Goal: Communication & Community: Answer question/provide support

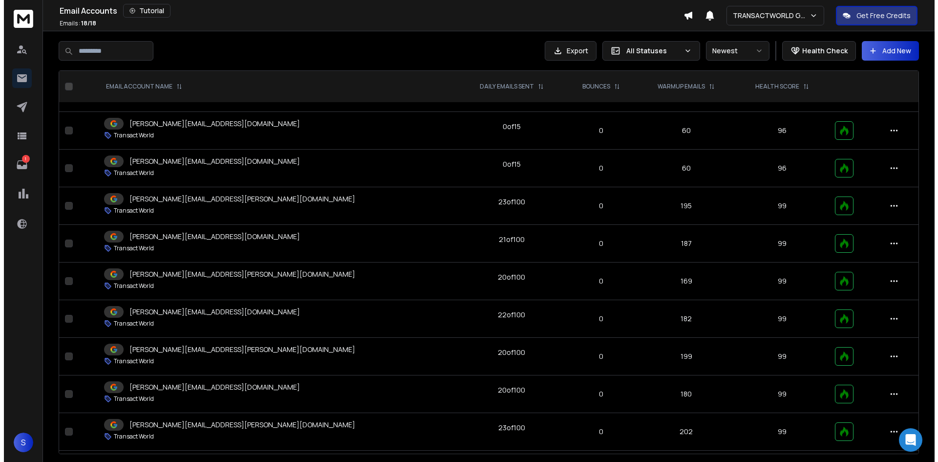
scroll to position [334, 0]
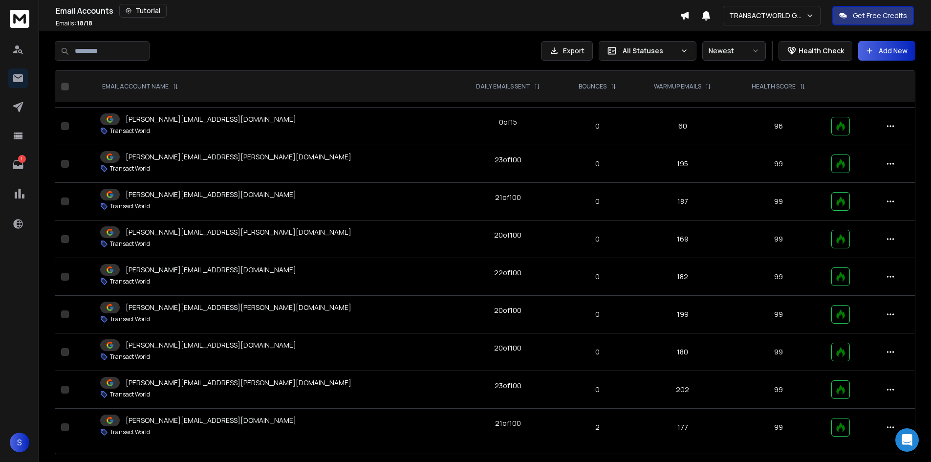
click at [332, 89] on div "EMAIL ACCOUNT NAME" at bounding box center [274, 87] width 344 height 8
click at [368, 78] on th "EMAIL ACCOUNT NAME" at bounding box center [274, 87] width 360 height 32
click at [368, 67] on div "Export All Statuses Newest Health Check Add New EMAIL ACCOUNT NAME DAILY EMAILS…" at bounding box center [485, 247] width 861 height 413
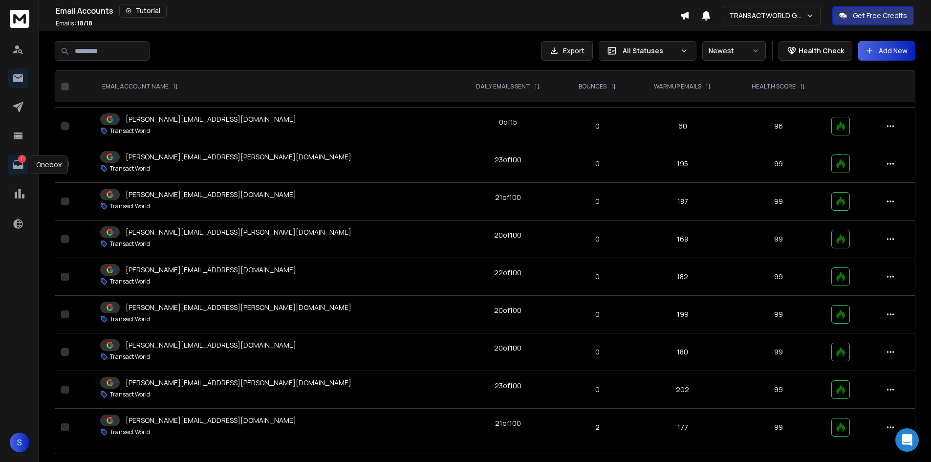
click at [21, 162] on p "1" at bounding box center [22, 159] width 8 height 8
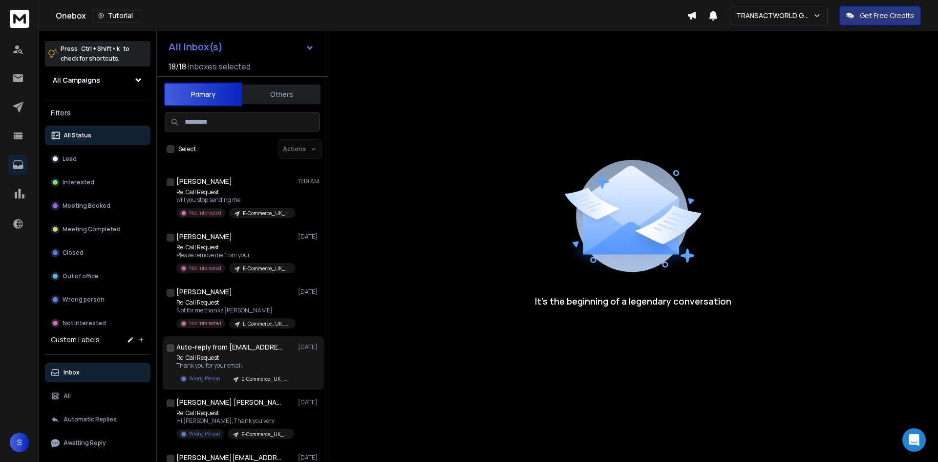
click at [262, 357] on p "Re: Call Request" at bounding box center [234, 358] width 117 height 8
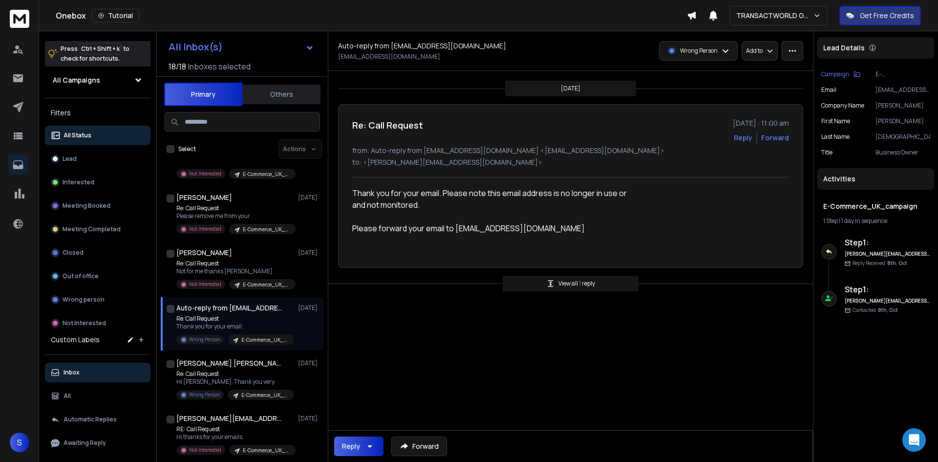
scroll to position [98, 0]
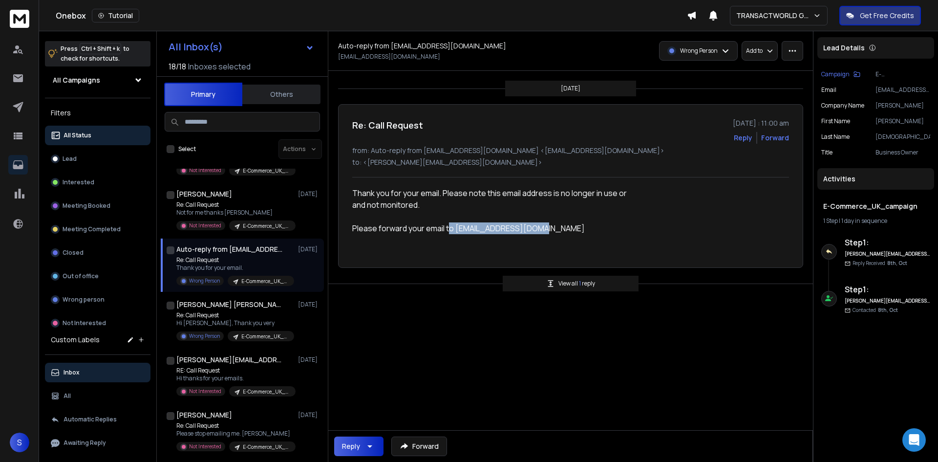
drag, startPoint x: 564, startPoint y: 229, endPoint x: 447, endPoint y: 231, distance: 117.3
click at [448, 231] on div "Thank you for your email. Please note this email address is no longer in use or…" at bounding box center [498, 220] width 293 height 66
click at [198, 267] on p "Thank you for your email." at bounding box center [234, 268] width 117 height 8
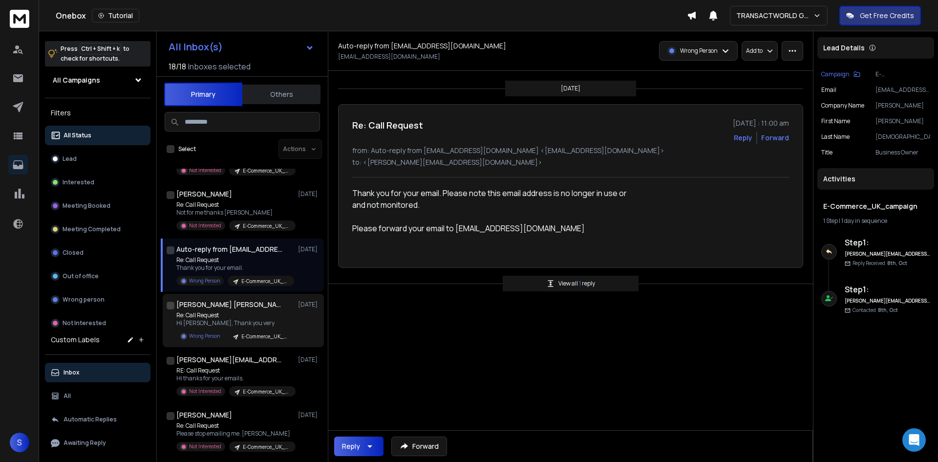
click at [216, 313] on p "Re: Call Request" at bounding box center [234, 315] width 117 height 8
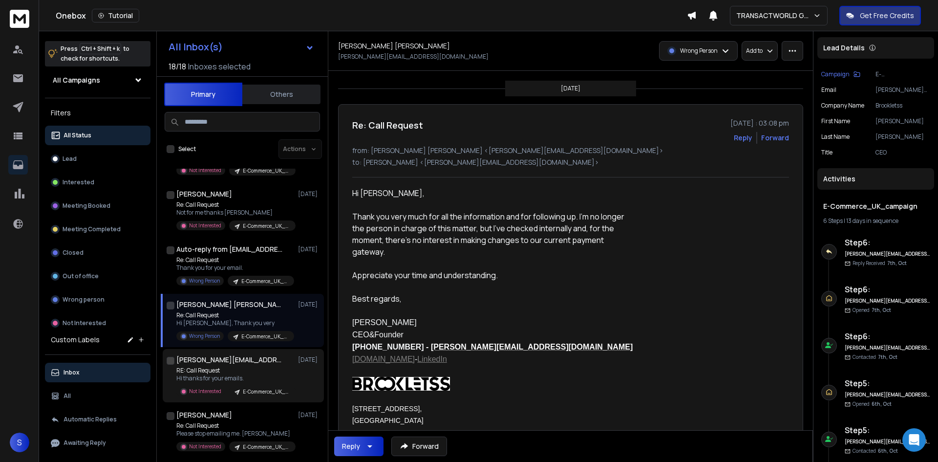
click at [221, 367] on p "RE: Call Request" at bounding box center [234, 371] width 117 height 8
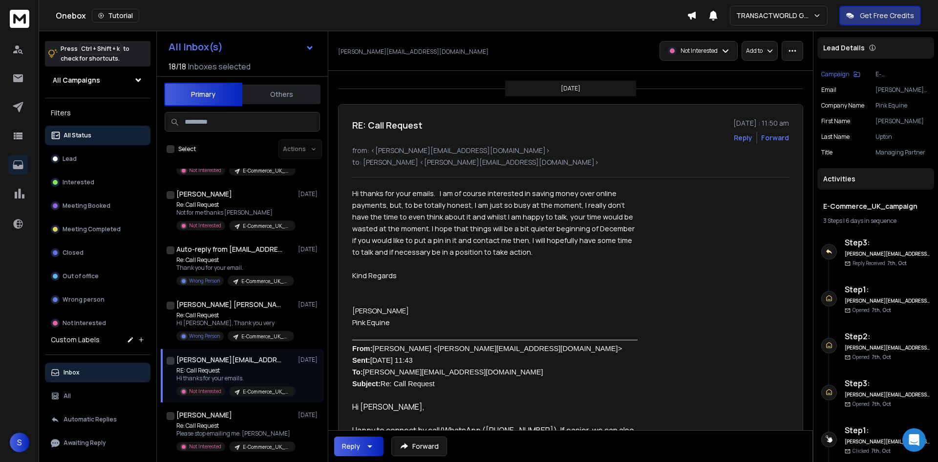
click at [393, 232] on span "Hi thanks for your emails. I am of course interested in saving money over onlin…" at bounding box center [494, 222] width 284 height 68
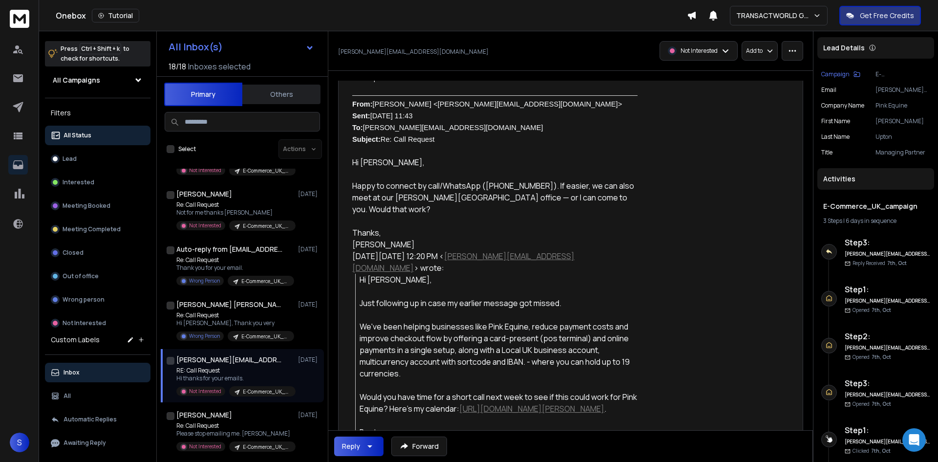
scroll to position [0, 0]
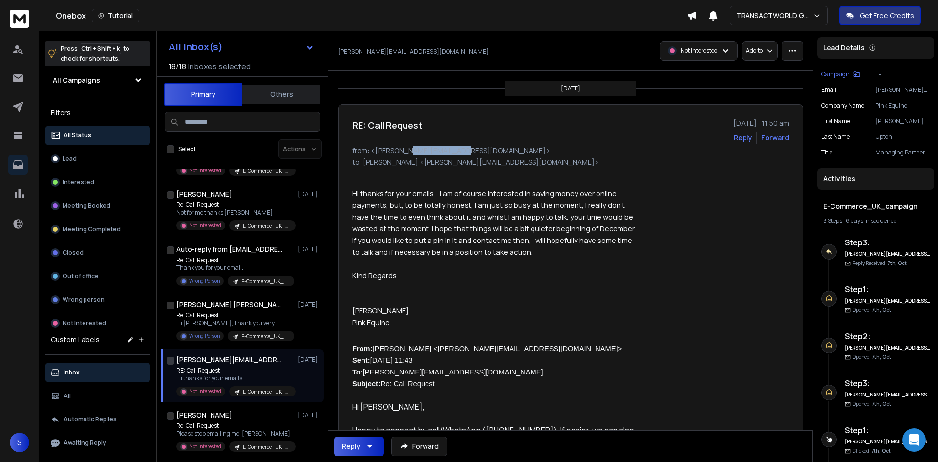
drag, startPoint x: 408, startPoint y: 151, endPoint x: 457, endPoint y: 151, distance: 49.4
click at [460, 150] on p "from: <[PERSON_NAME][EMAIL_ADDRESS][DOMAIN_NAME]>" at bounding box center [570, 151] width 437 height 10
click at [92, 162] on button "Lead" at bounding box center [98, 159] width 106 height 20
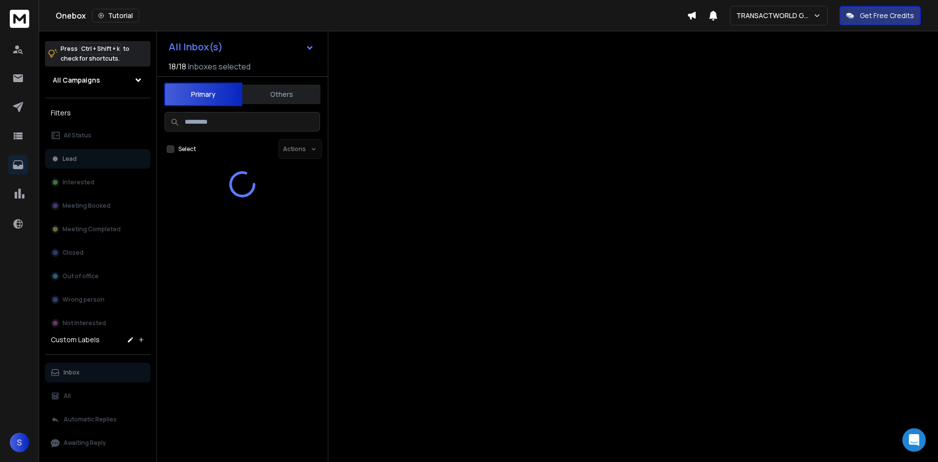
click at [91, 143] on div "All Status Lead Interested Meeting Booked Meeting Completed Closed Out of offic…" at bounding box center [98, 229] width 106 height 207
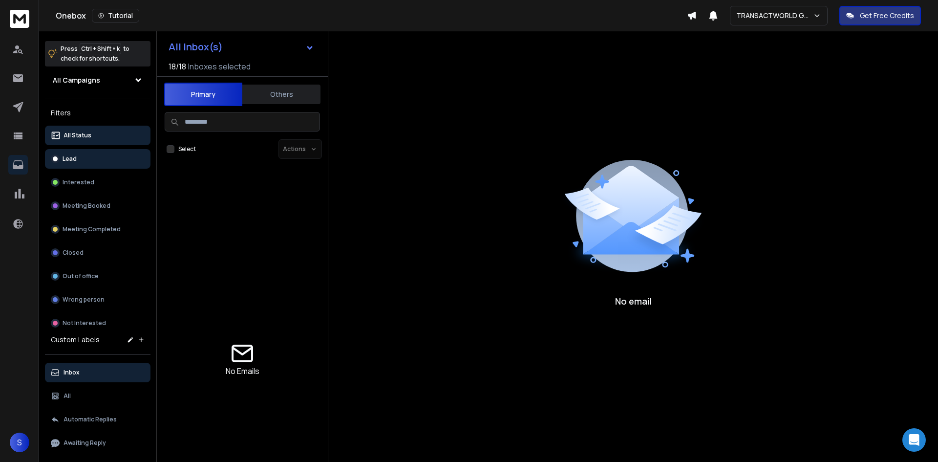
click at [91, 140] on button "All Status" at bounding box center [98, 136] width 106 height 20
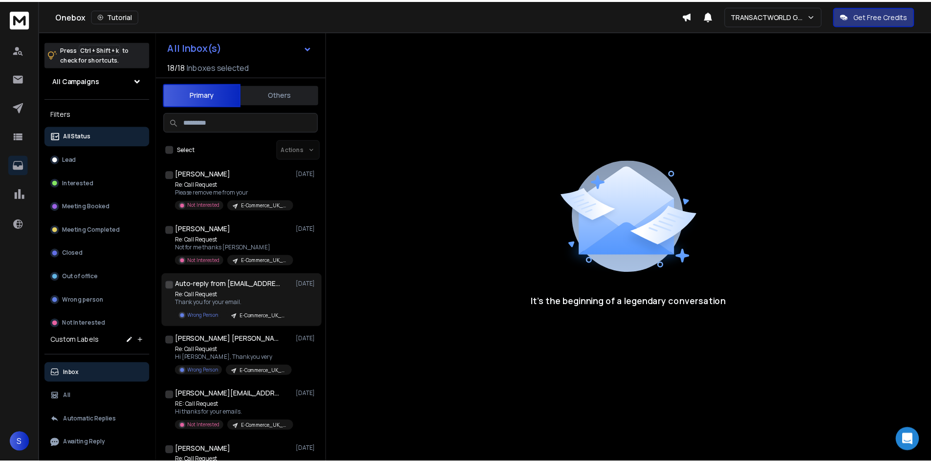
scroll to position [147, 0]
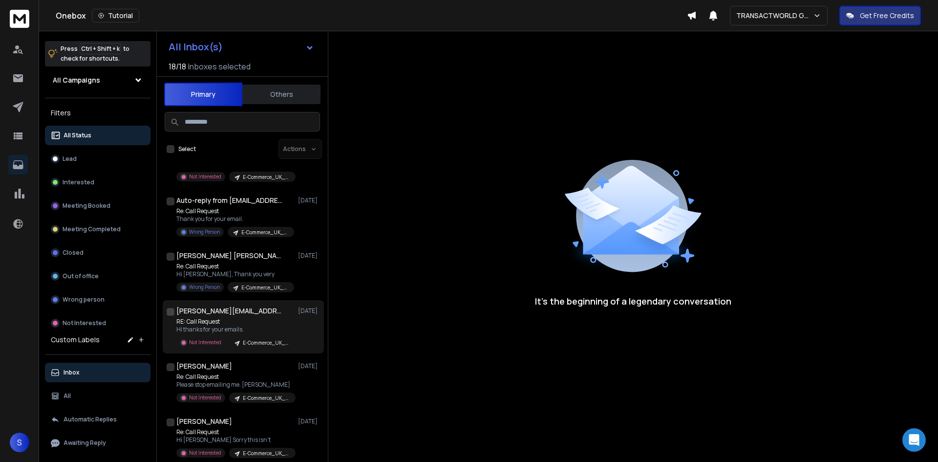
click at [204, 313] on h1 "[PERSON_NAME][EMAIL_ADDRESS][DOMAIN_NAME]" at bounding box center [230, 311] width 108 height 10
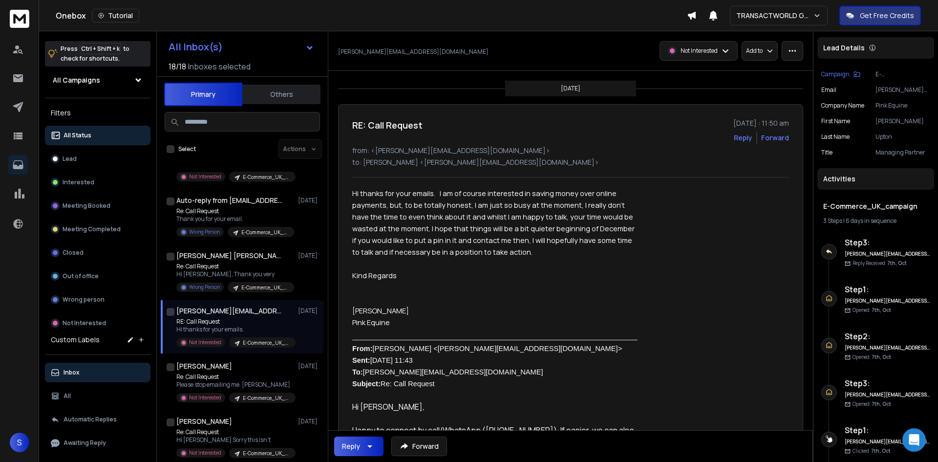
drag, startPoint x: 459, startPoint y: 249, endPoint x: 194, endPoint y: 169, distance: 277.1
click at [458, 249] on span "Hi thanks for your emails. I am of course interested in saving money over onlin…" at bounding box center [494, 222] width 284 height 68
click at [10, 112] on link at bounding box center [18, 107] width 20 height 20
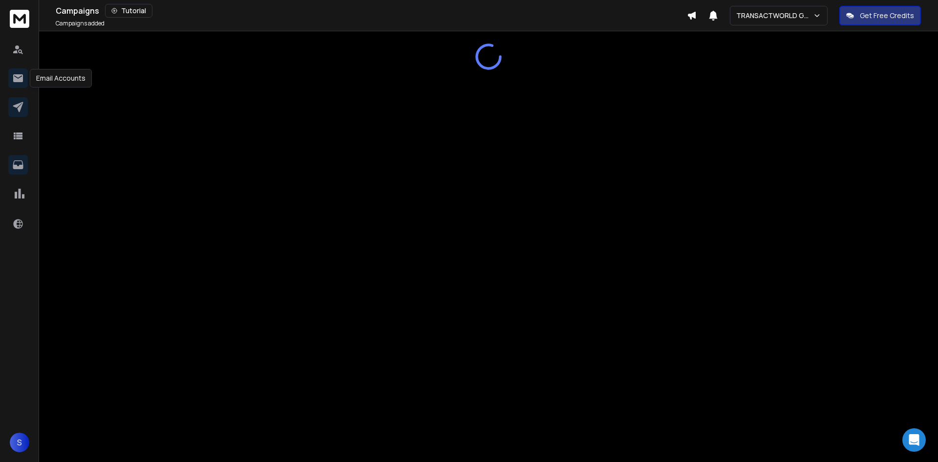
click at [16, 80] on icon at bounding box center [18, 78] width 10 height 8
click at [19, 50] on icon at bounding box center [18, 51] width 10 height 5
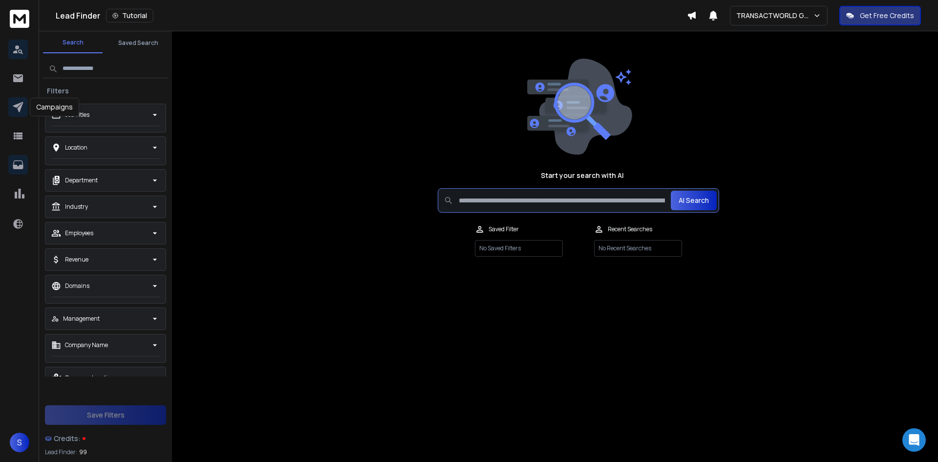
click at [18, 109] on icon at bounding box center [18, 107] width 10 height 10
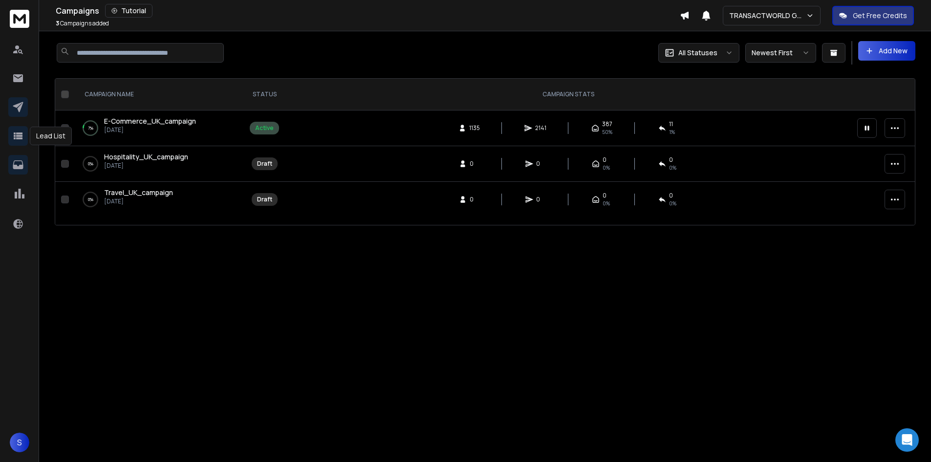
click at [19, 137] on icon at bounding box center [18, 135] width 9 height 7
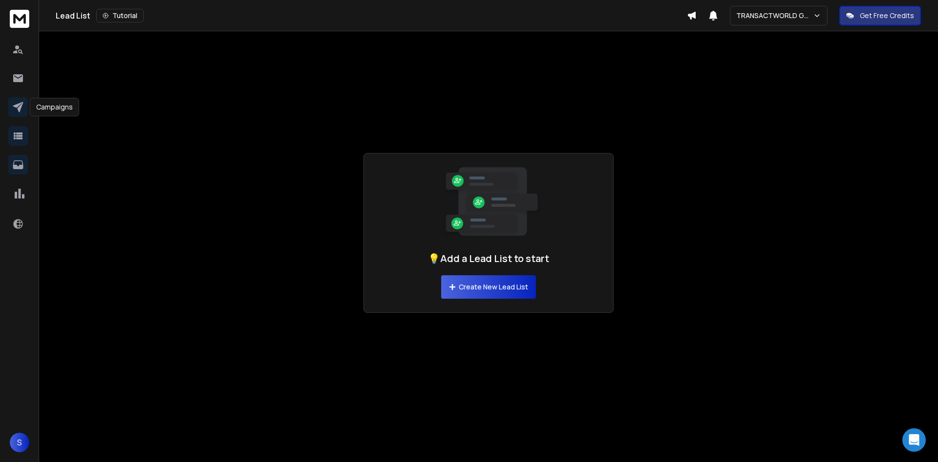
click at [16, 115] on link at bounding box center [18, 107] width 20 height 20
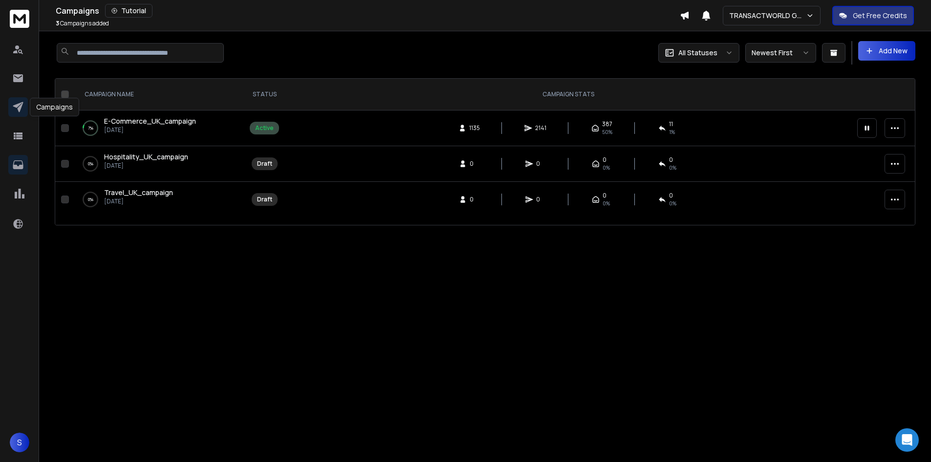
drag, startPoint x: 164, startPoint y: 326, endPoint x: 161, endPoint y: 313, distance: 12.6
click at [163, 324] on div "Campaigns 3 Campaigns Added All Statuses Newest First Add New CAMPAIGN NAME STA…" at bounding box center [485, 272] width 861 height 462
click at [175, 116] on td "7 % E-Commerce_UK_campaign [DATE]" at bounding box center [158, 128] width 171 height 36
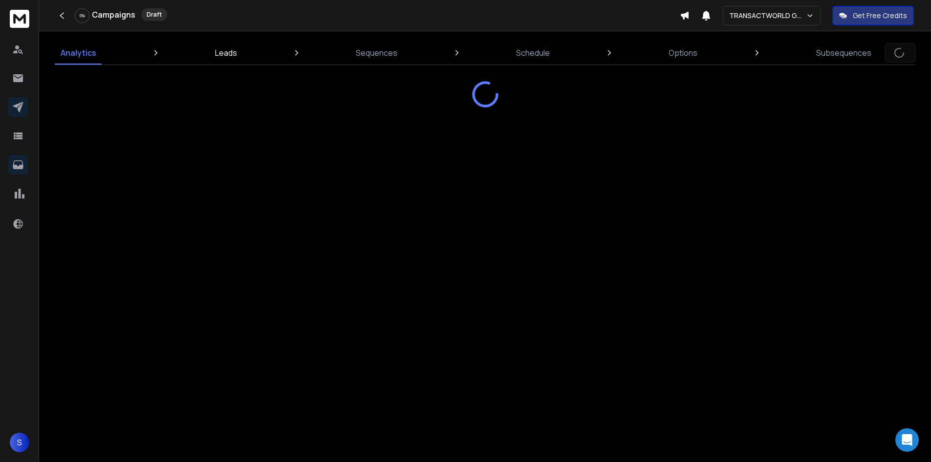
click at [240, 53] on link "Leads" at bounding box center [226, 52] width 34 height 23
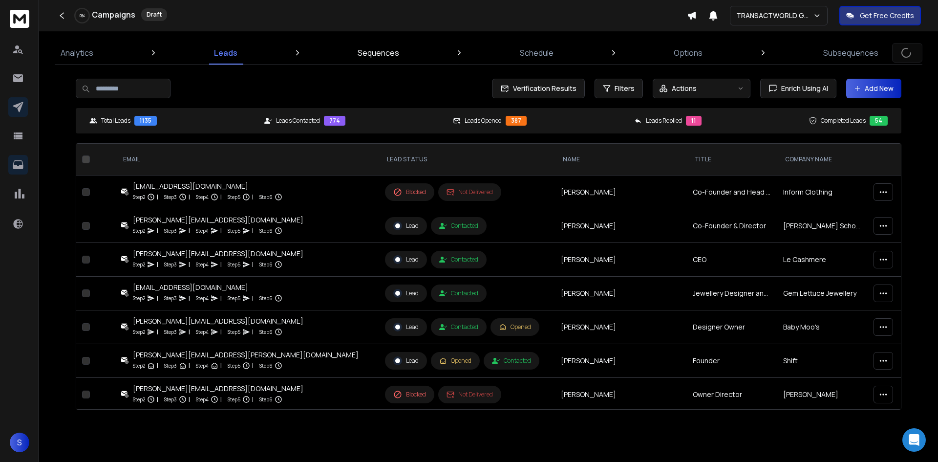
click at [379, 63] on link "Sequences" at bounding box center [378, 52] width 53 height 23
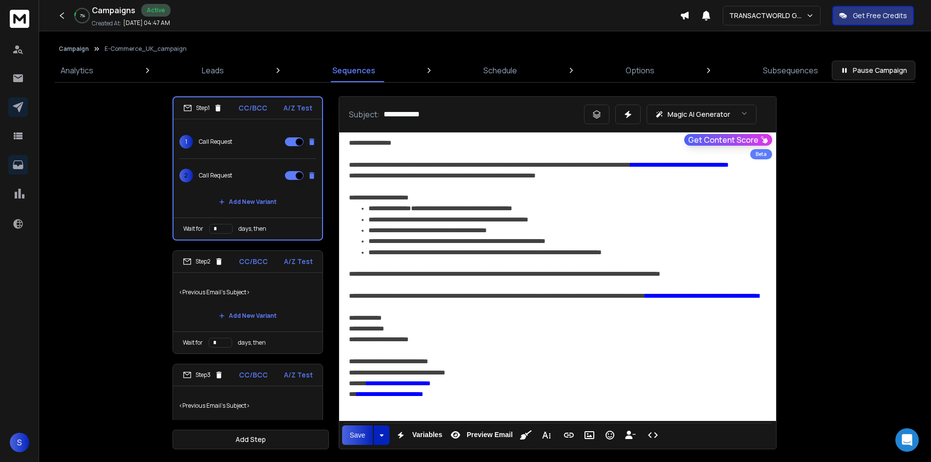
scroll to position [27, 0]
click at [218, 171] on div "2 Call Request" at bounding box center [205, 176] width 53 height 14
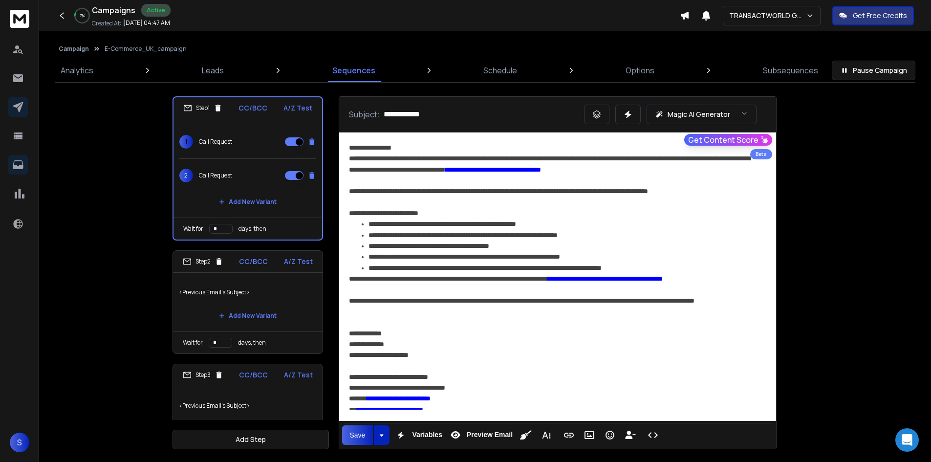
click at [247, 152] on div "1 Call Request" at bounding box center [247, 142] width 137 height 34
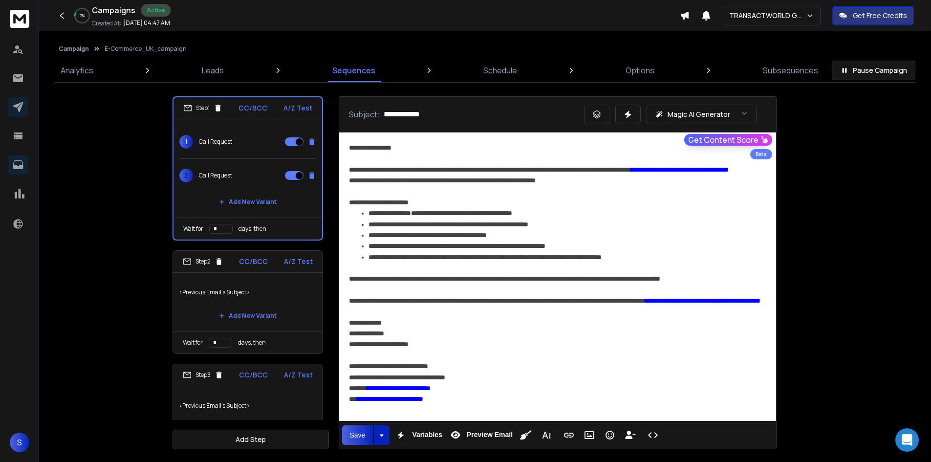
click at [238, 173] on div "2 Call Request" at bounding box center [247, 175] width 137 height 33
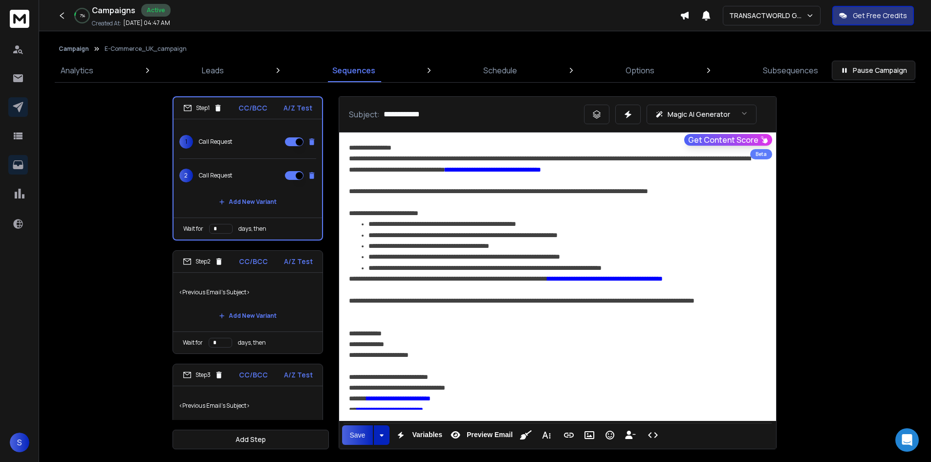
click at [189, 285] on p "<Previous Email's Subject>" at bounding box center [248, 292] width 138 height 27
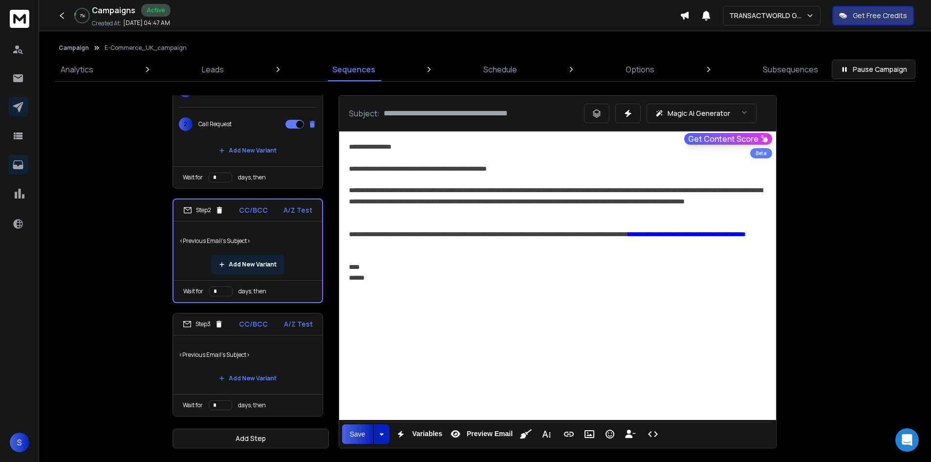
scroll to position [98, 0]
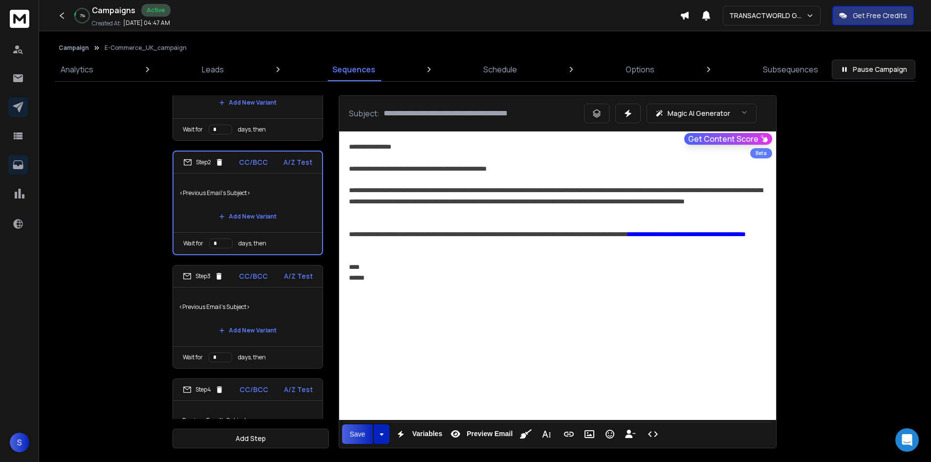
click at [188, 308] on p "<Previous Email's Subject>" at bounding box center [248, 306] width 138 height 27
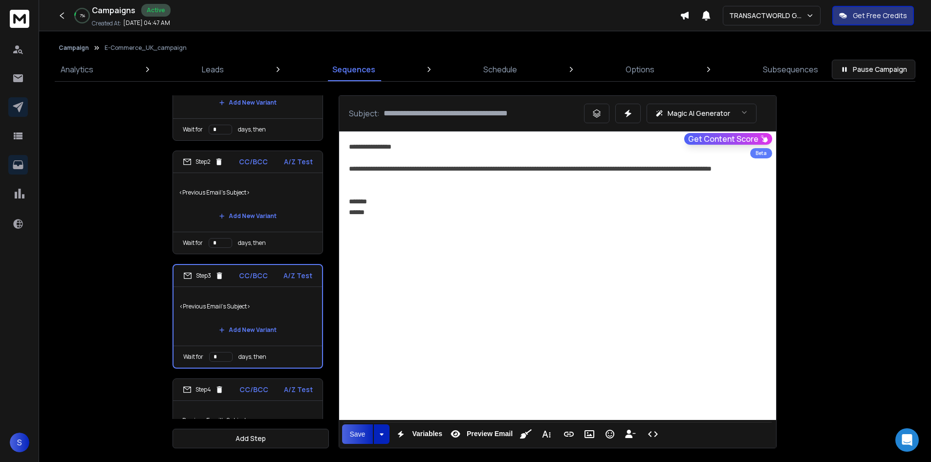
scroll to position [293, 0]
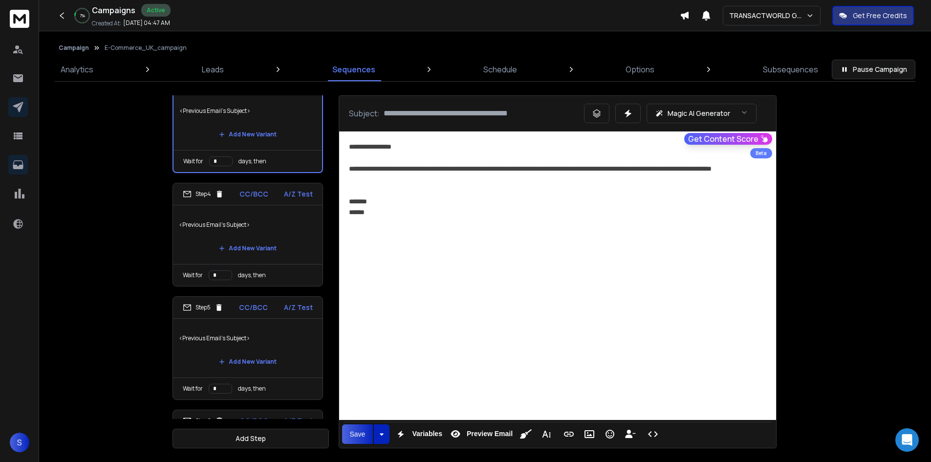
click at [199, 228] on p "<Previous Email's Subject>" at bounding box center [248, 224] width 138 height 27
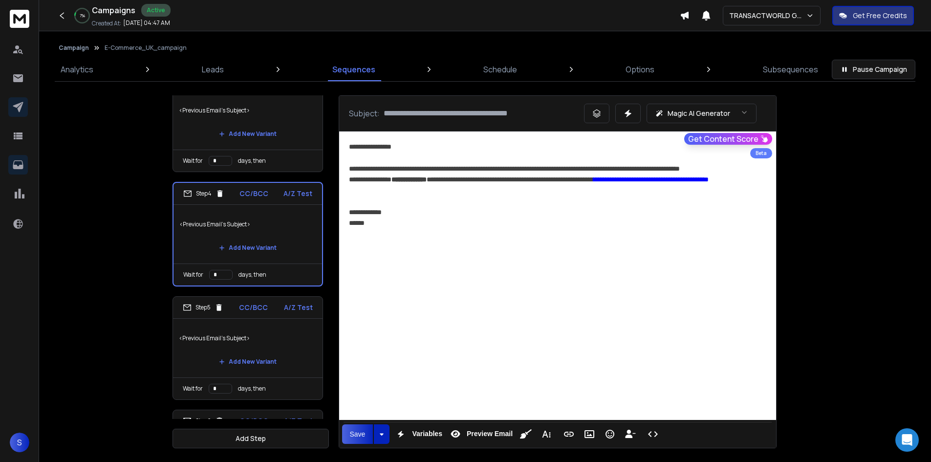
click at [199, 333] on p "<Previous Email's Subject>" at bounding box center [248, 338] width 138 height 27
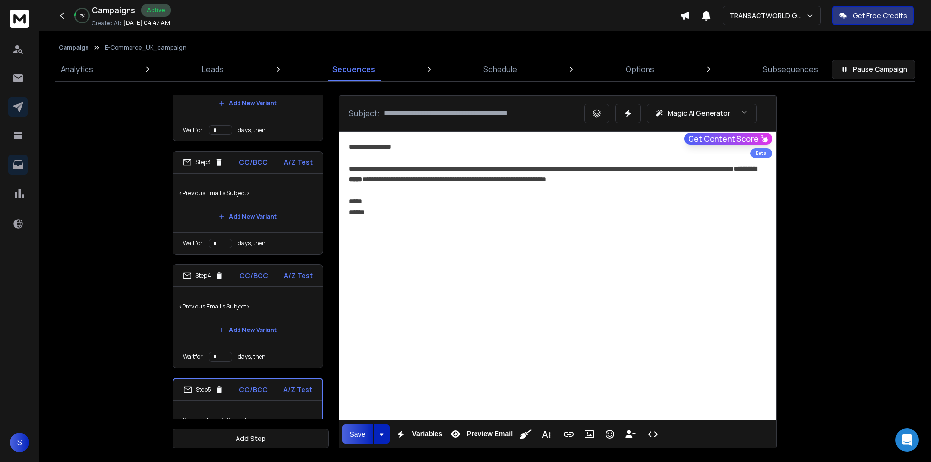
scroll to position [196, 0]
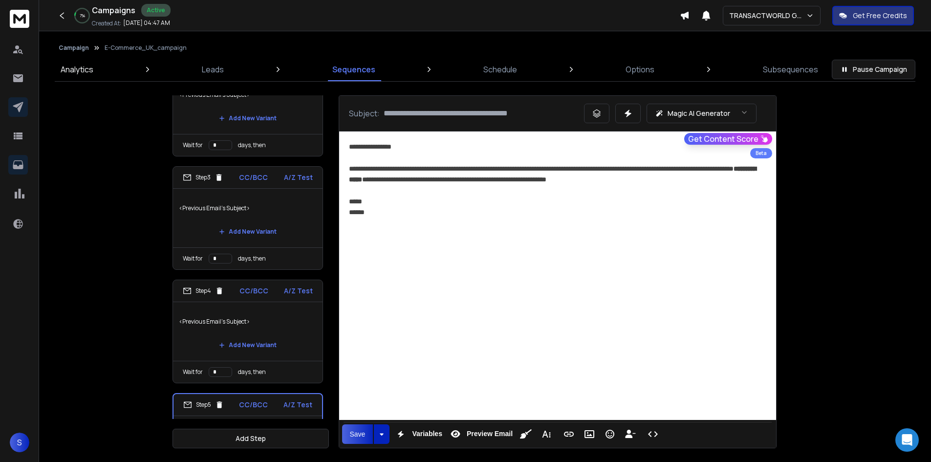
click at [71, 71] on p "Analytics" at bounding box center [77, 70] width 33 height 12
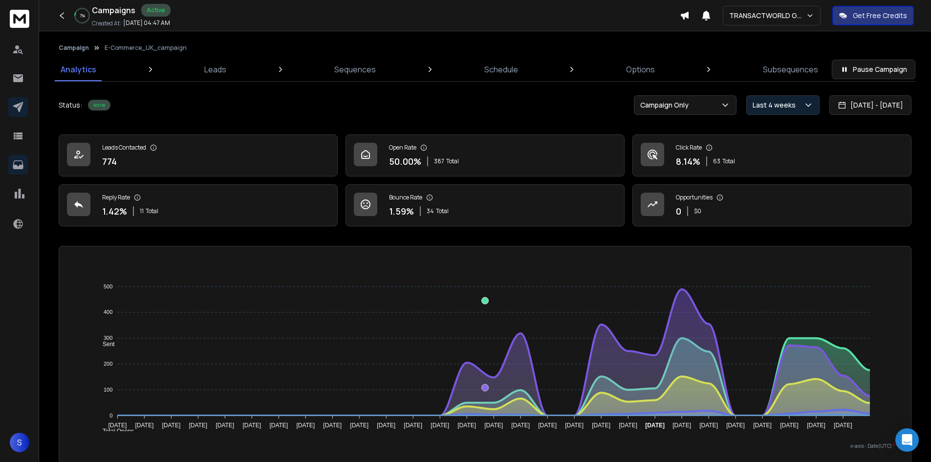
click at [754, 108] on p "Last 4 weeks" at bounding box center [776, 105] width 47 height 10
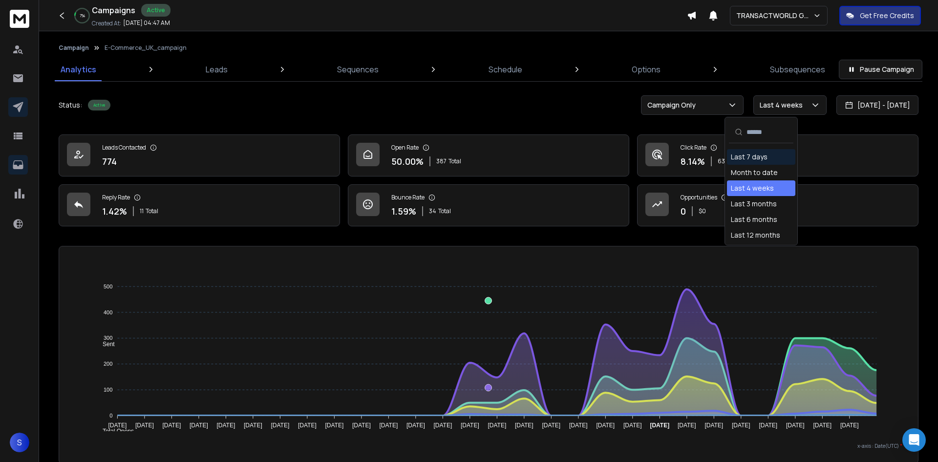
click at [425, 109] on div "Status: Active Pause Campaign Campaign Only Last 4 weeks [DATE] - [DATE]" at bounding box center [489, 105] width 860 height 20
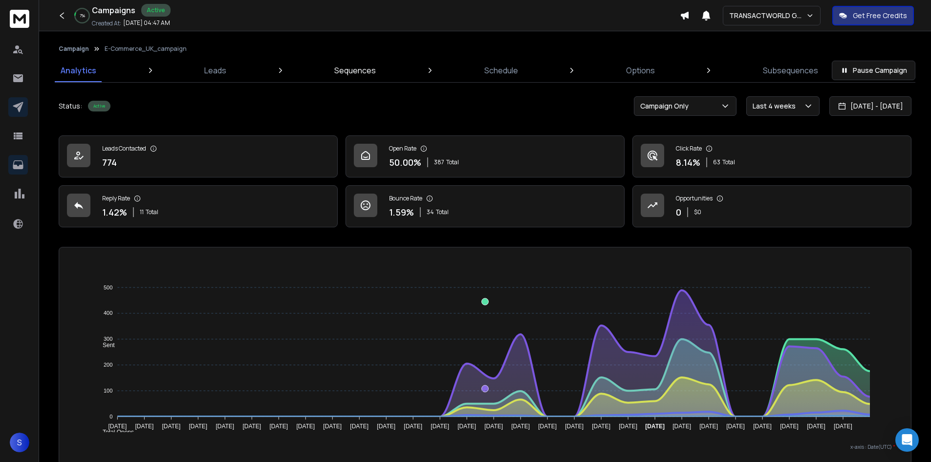
click at [348, 72] on p "Sequences" at bounding box center [355, 71] width 42 height 12
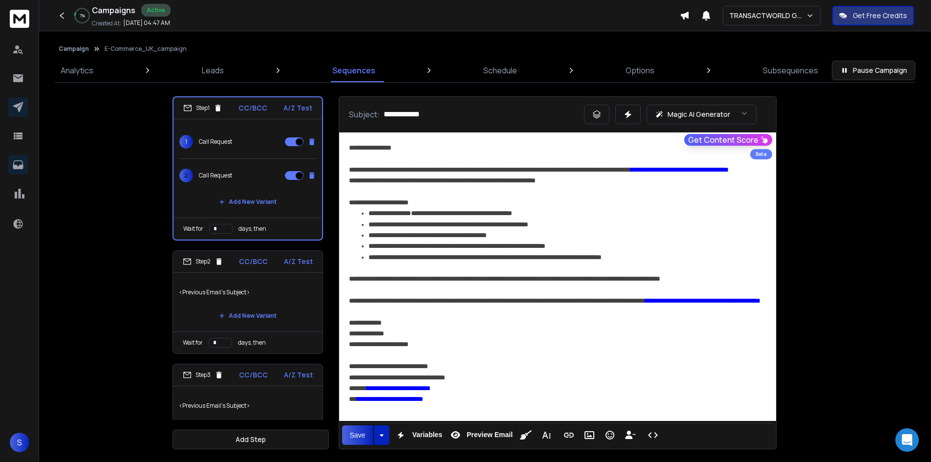
click at [225, 230] on input "*" at bounding box center [220, 229] width 23 height 10
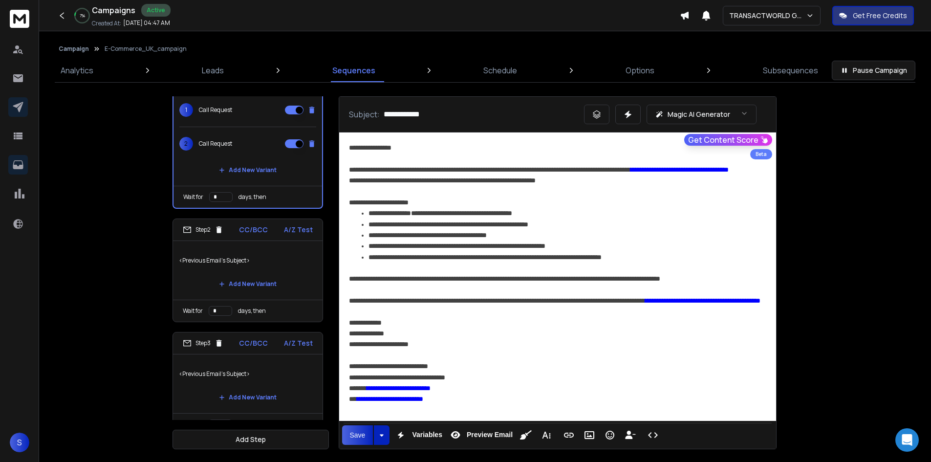
scroll to position [49, 0]
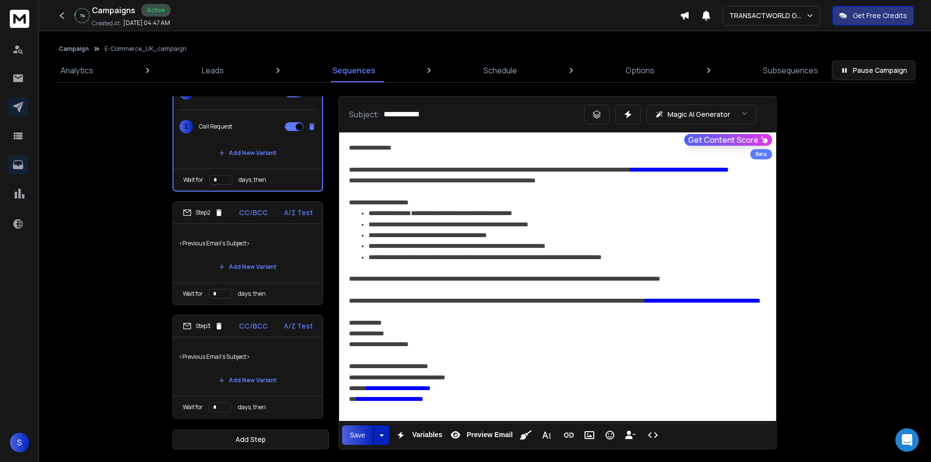
click at [225, 296] on input "*" at bounding box center [220, 294] width 23 height 10
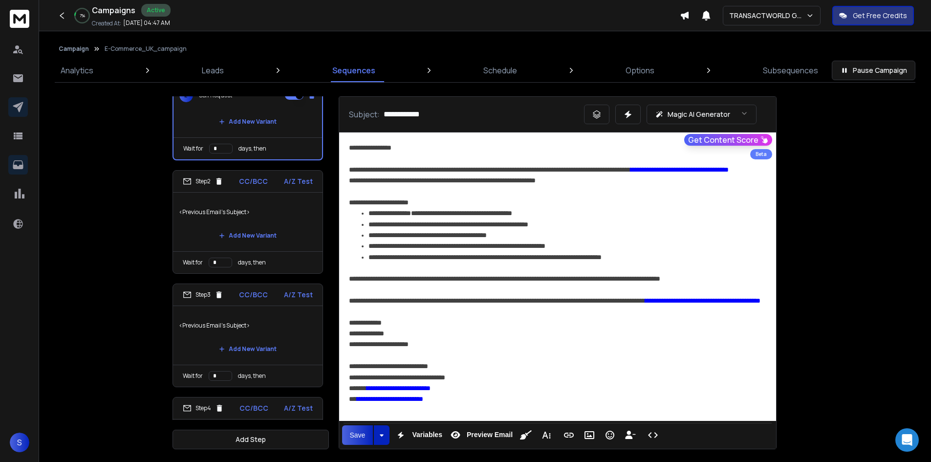
scroll to position [98, 0]
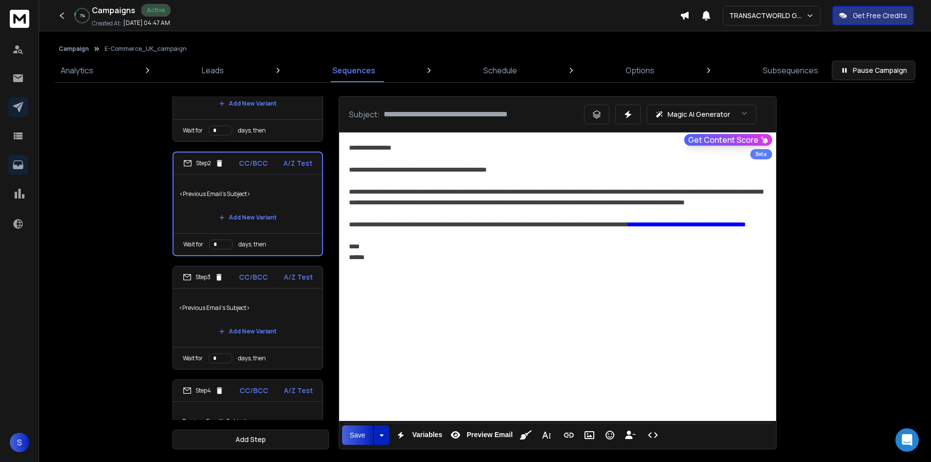
click at [220, 359] on input "*" at bounding box center [220, 358] width 23 height 10
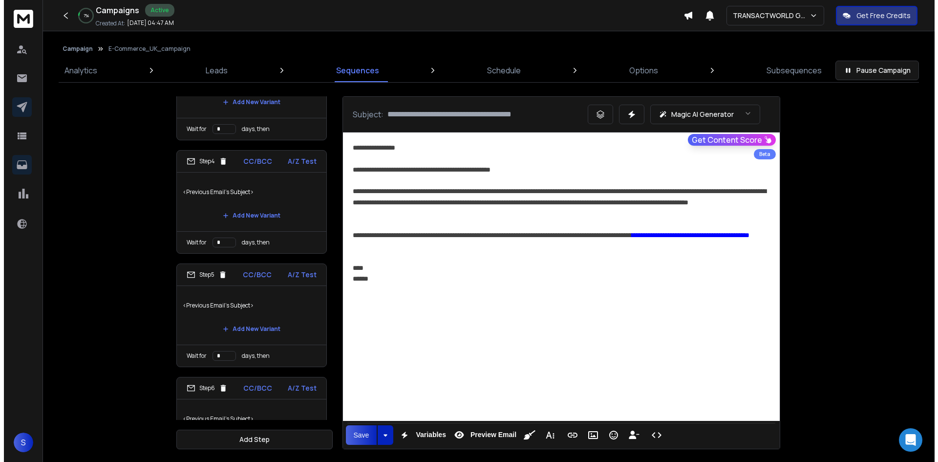
scroll to position [342, 0]
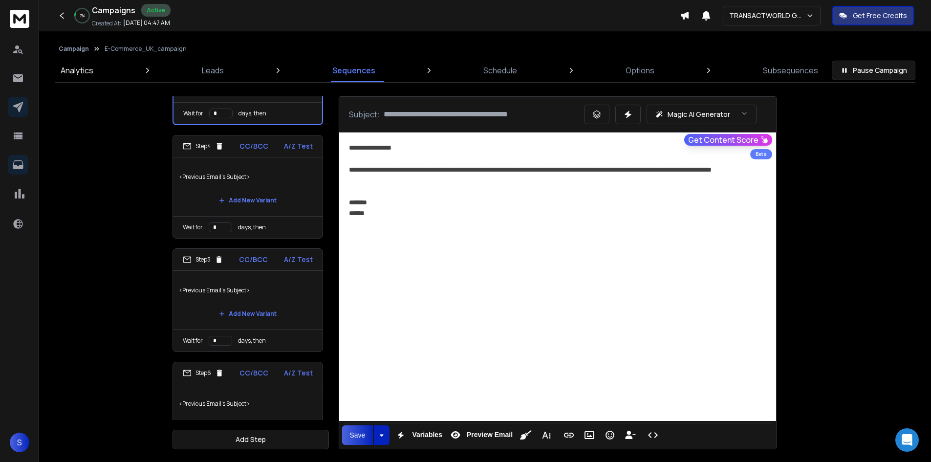
click at [95, 72] on link "Analytics" at bounding box center [77, 70] width 44 height 23
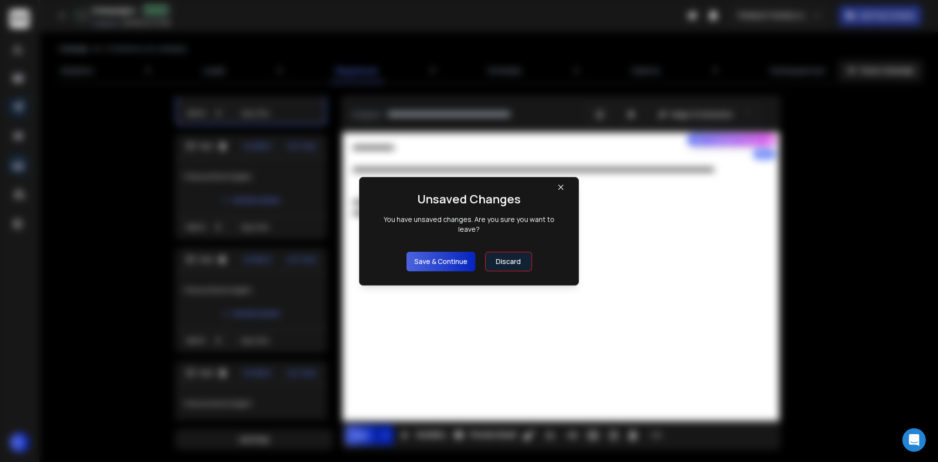
click at [428, 257] on button "Save & Continue" at bounding box center [441, 262] width 69 height 20
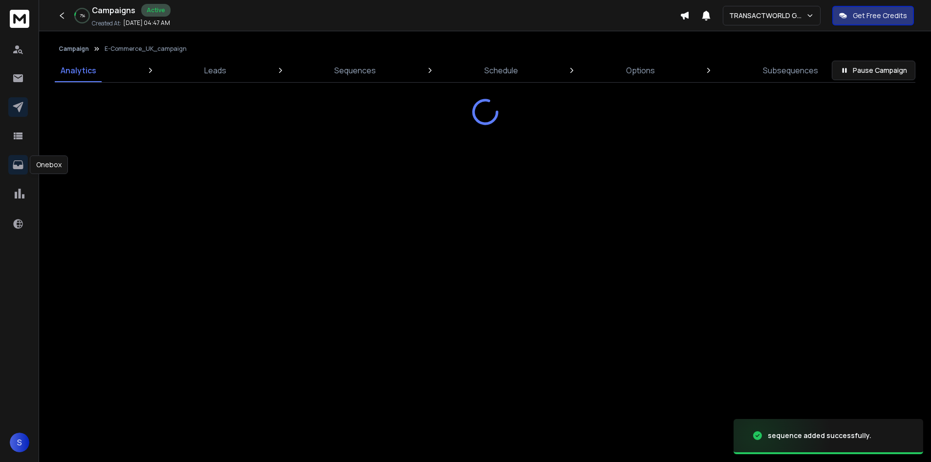
click at [11, 166] on link at bounding box center [18, 165] width 20 height 20
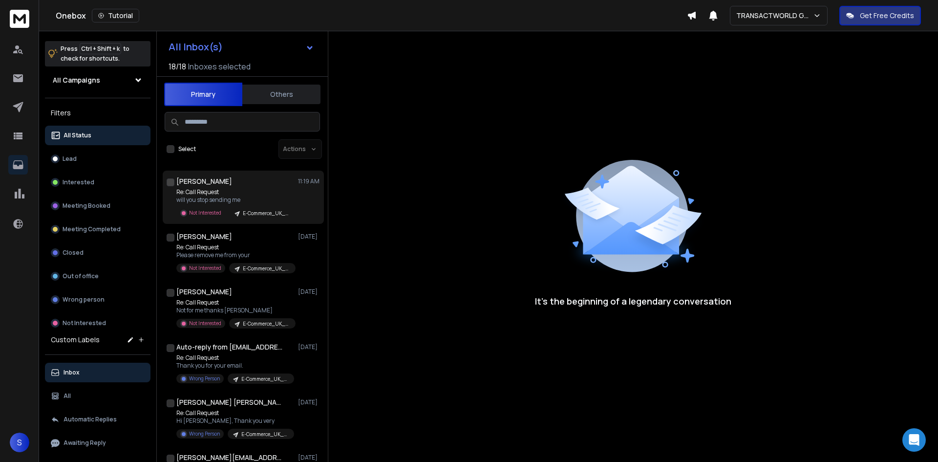
click at [261, 187] on div "[PERSON_NAME] 11:19 AM Re: Call Request will you stop sending me Not Interested…" at bounding box center [248, 197] width 144 height 42
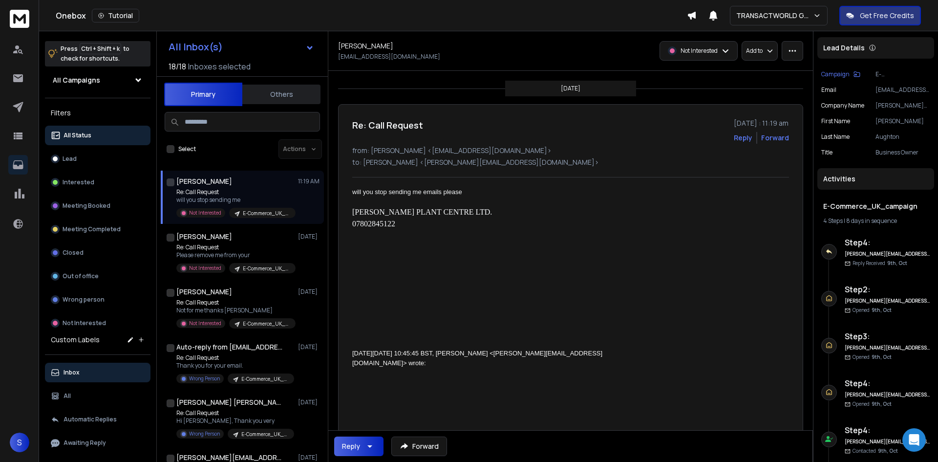
drag, startPoint x: 481, startPoint y: 191, endPoint x: 355, endPoint y: 190, distance: 126.1
click at [355, 190] on div "will you stop sending me emails please" at bounding box center [494, 192] width 285 height 10
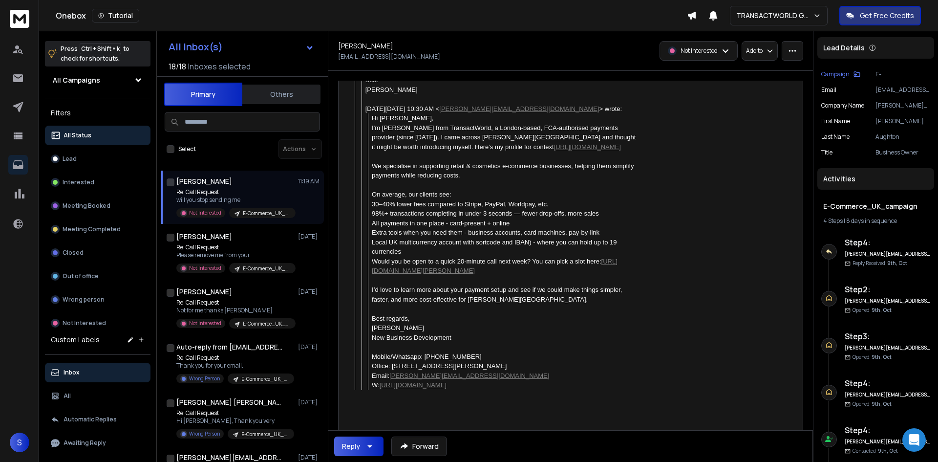
scroll to position [635, 0]
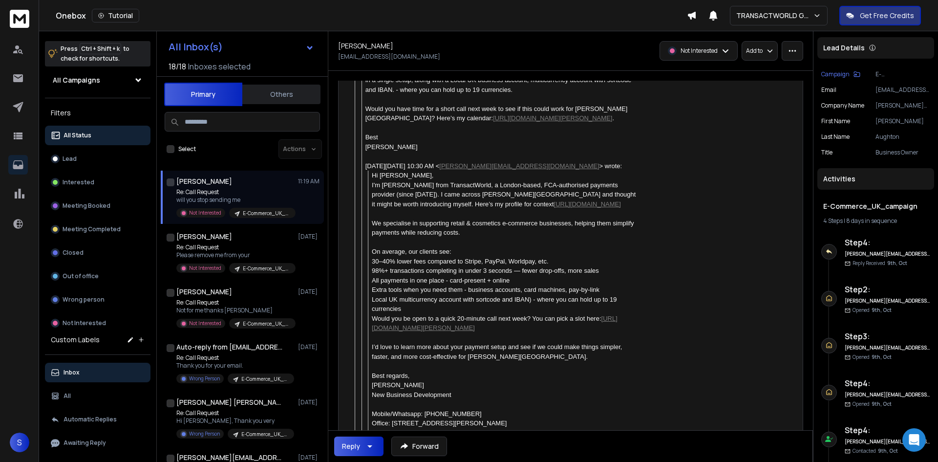
drag, startPoint x: 381, startPoint y: 185, endPoint x: 447, endPoint y: 188, distance: 66.0
click at [447, 171] on div "[DATE][DATE] 10:30 AM < [PERSON_NAME][EMAIL_ADDRESS][DOMAIN_NAME] > wrote:" at bounding box center [502, 166] width 272 height 10
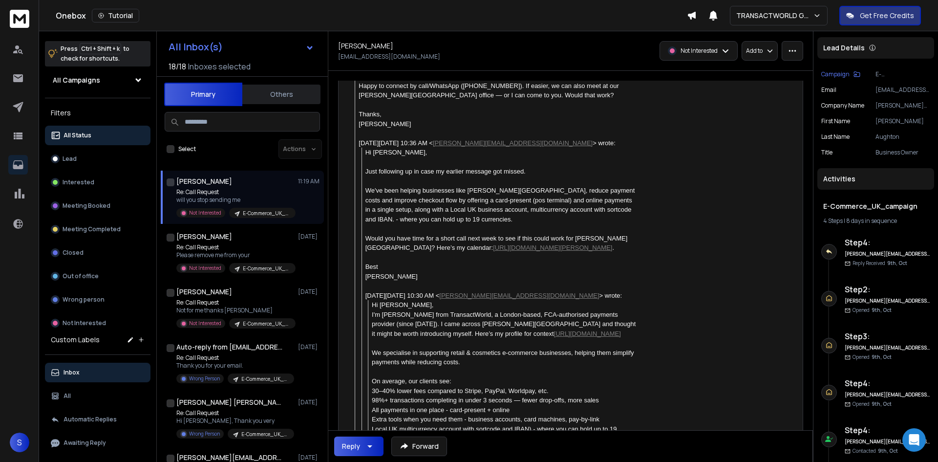
scroll to position [489, 0]
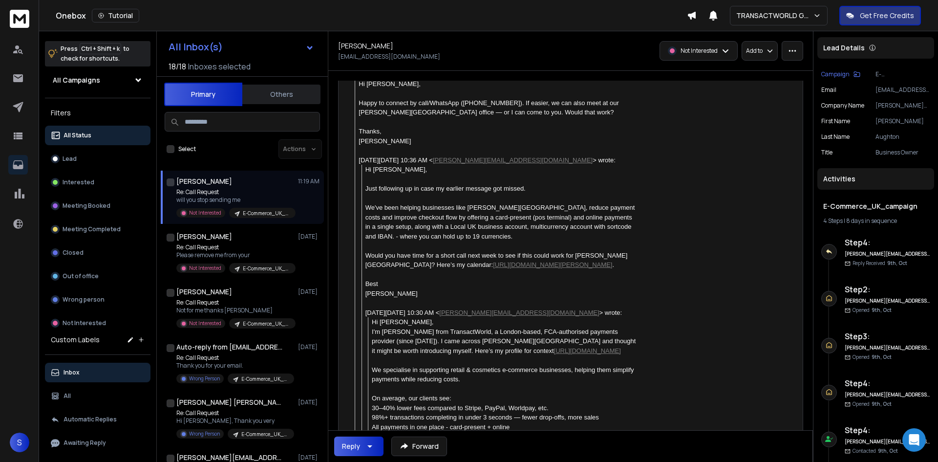
drag, startPoint x: 391, startPoint y: 177, endPoint x: 435, endPoint y: 182, distance: 44.3
click at [435, 165] on div "[DATE][DATE] 10:36 AM < [PERSON_NAME][EMAIL_ADDRESS][DOMAIN_NAME] > wrote:" at bounding box center [498, 160] width 279 height 10
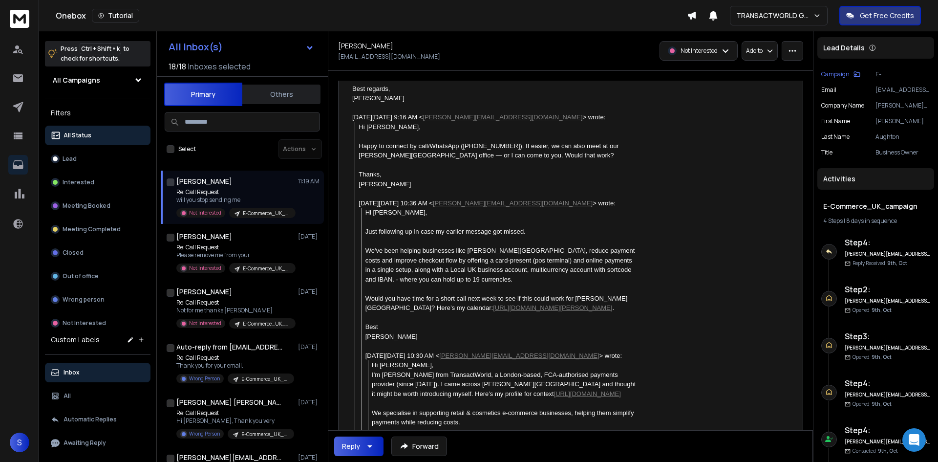
scroll to position [391, 0]
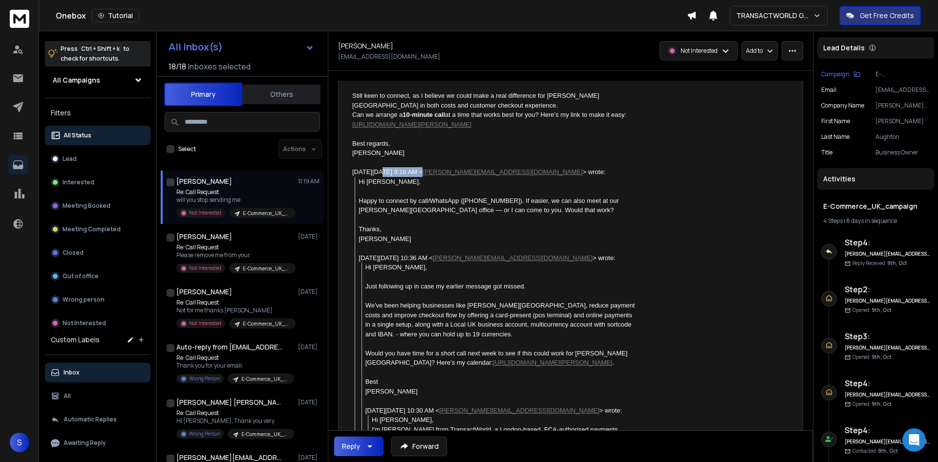
drag, startPoint x: 383, startPoint y: 189, endPoint x: 418, endPoint y: 195, distance: 35.6
click at [418, 177] on div "[DATE][DATE] 9:16 AM < [PERSON_NAME][EMAIL_ADDRESS][DOMAIN_NAME] > wrote:" at bounding box center [494, 172] width 285 height 10
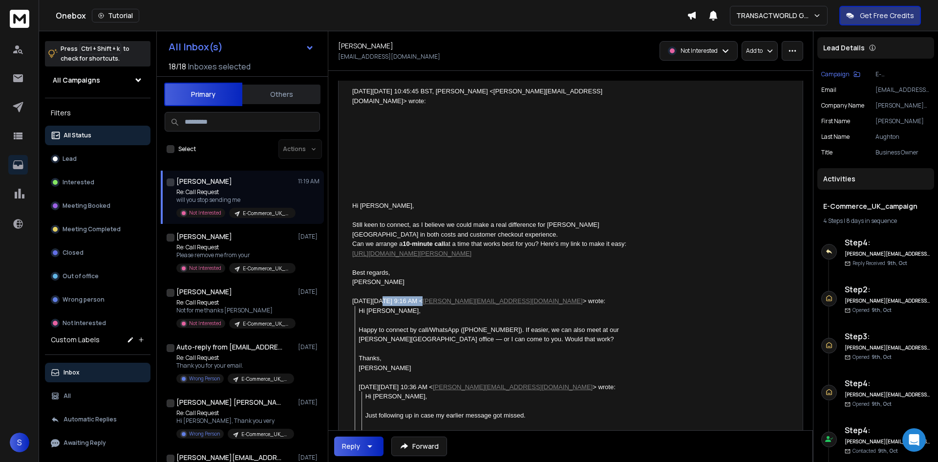
scroll to position [244, 0]
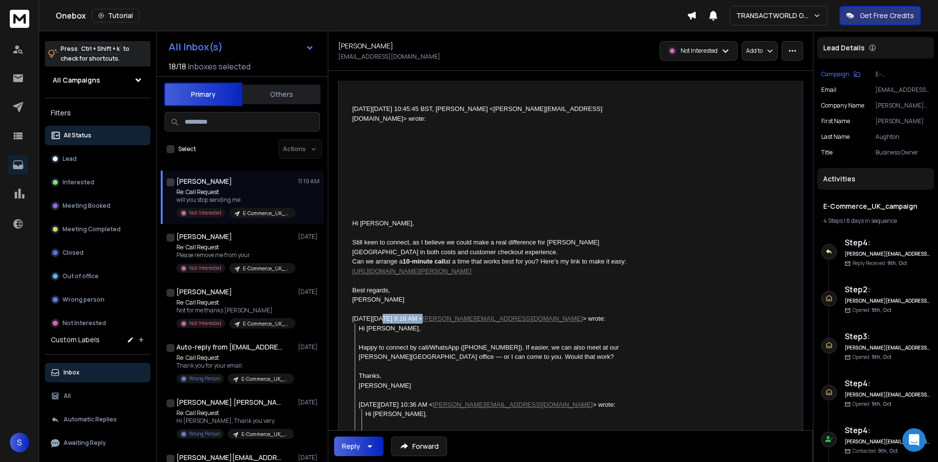
drag, startPoint x: 413, startPoint y: 119, endPoint x: 497, endPoint y: 124, distance: 84.2
click at [497, 123] on div "[DATE][DATE] 10:45:45 BST, [PERSON_NAME] <[PERSON_NAME][EMAIL_ADDRESS][DOMAIN_N…" at bounding box center [494, 113] width 285 height 19
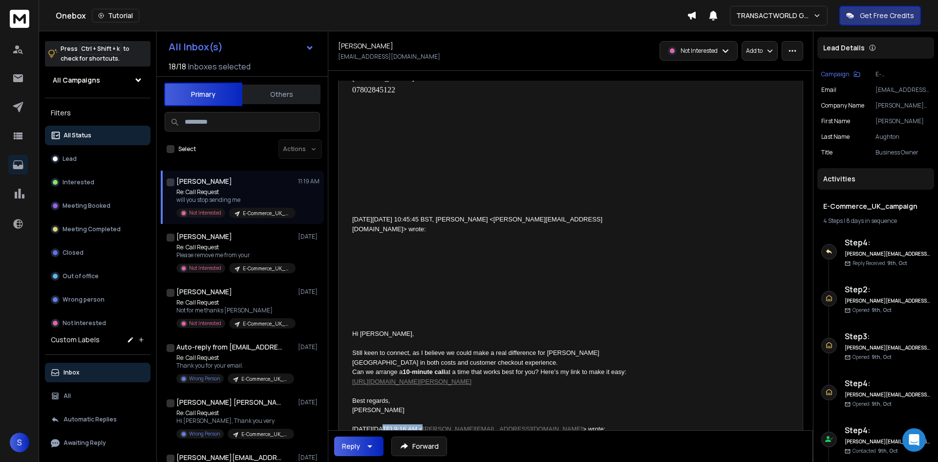
scroll to position [0, 0]
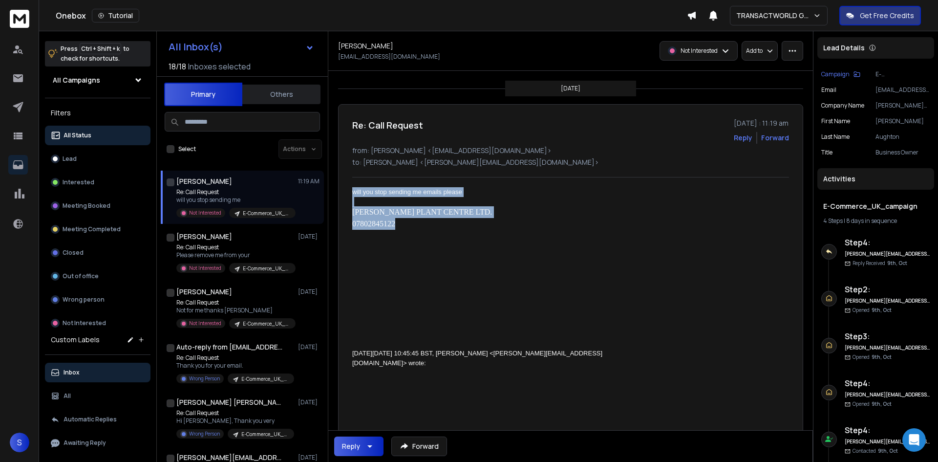
drag, startPoint x: 392, startPoint y: 224, endPoint x: 351, endPoint y: 191, distance: 52.8
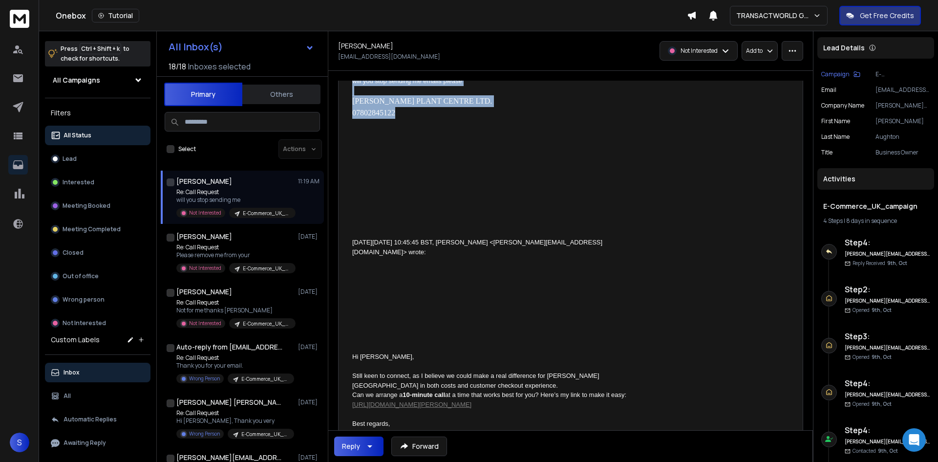
scroll to position [244, 0]
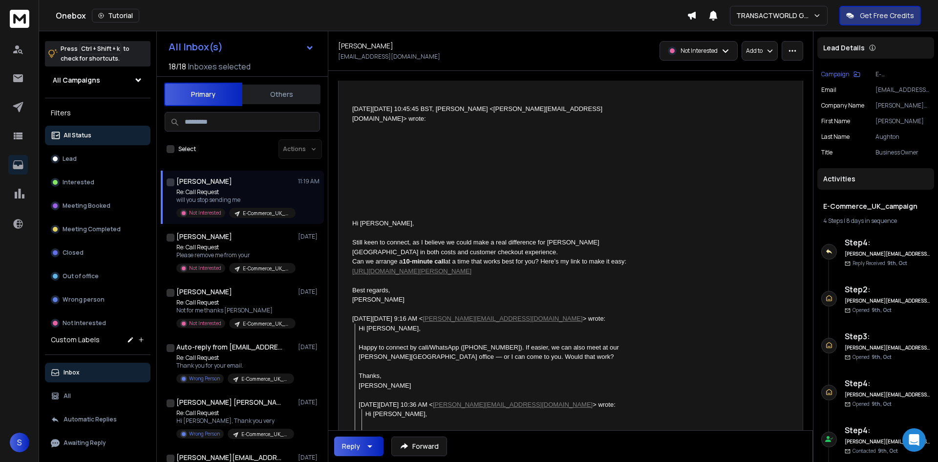
click at [215, 193] on p "Re: Call Request" at bounding box center [234, 192] width 117 height 8
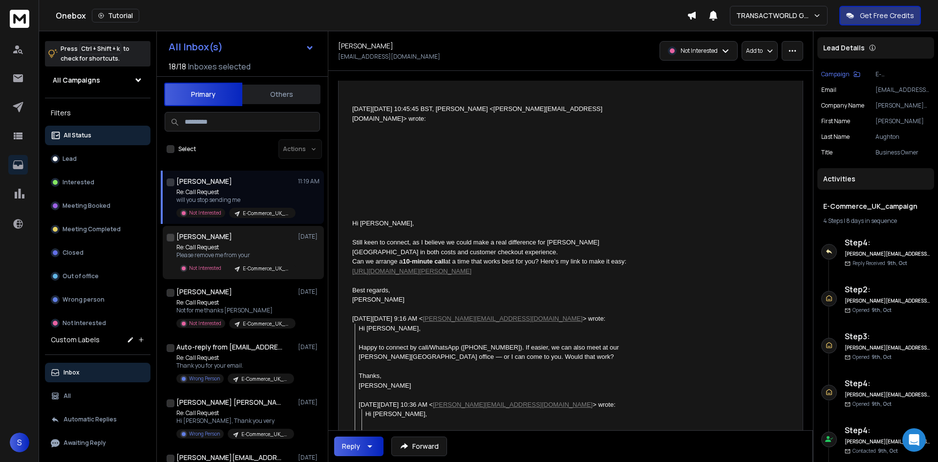
click at [214, 244] on p "Re: Call Request" at bounding box center [234, 247] width 117 height 8
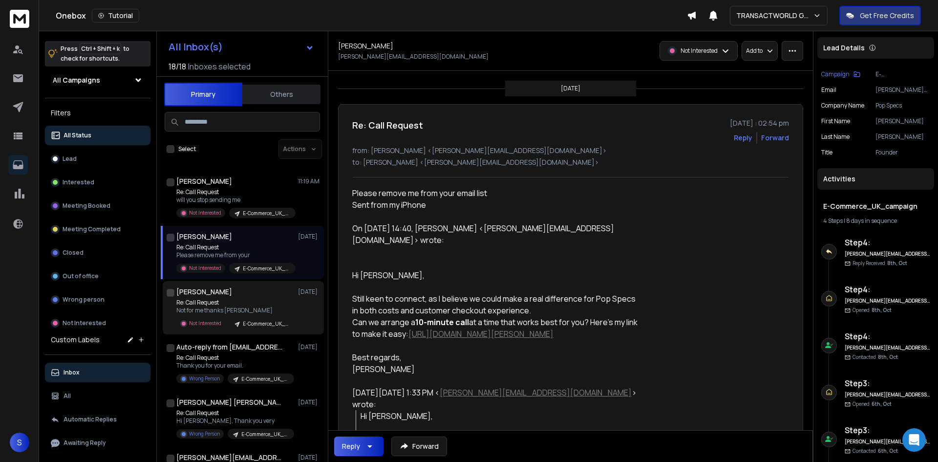
click at [203, 307] on p "Not for me thanks [PERSON_NAME]" at bounding box center [234, 310] width 117 height 8
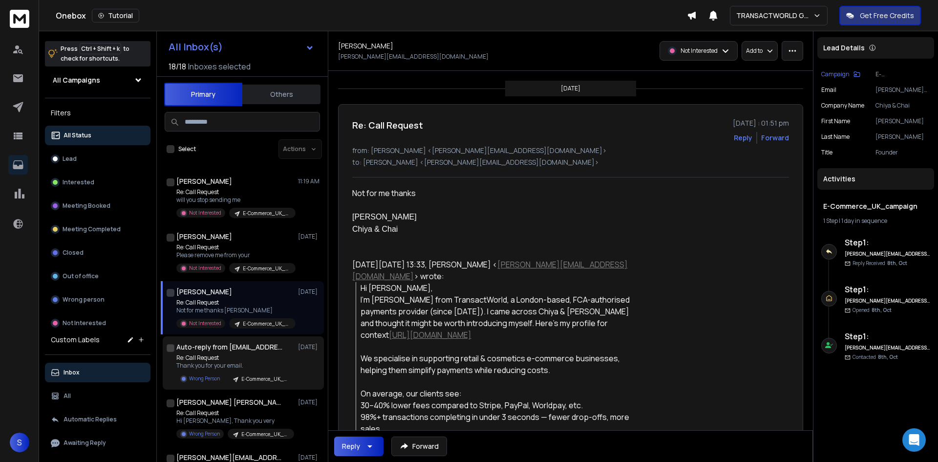
click at [217, 360] on p "Re: Call Request" at bounding box center [234, 358] width 117 height 8
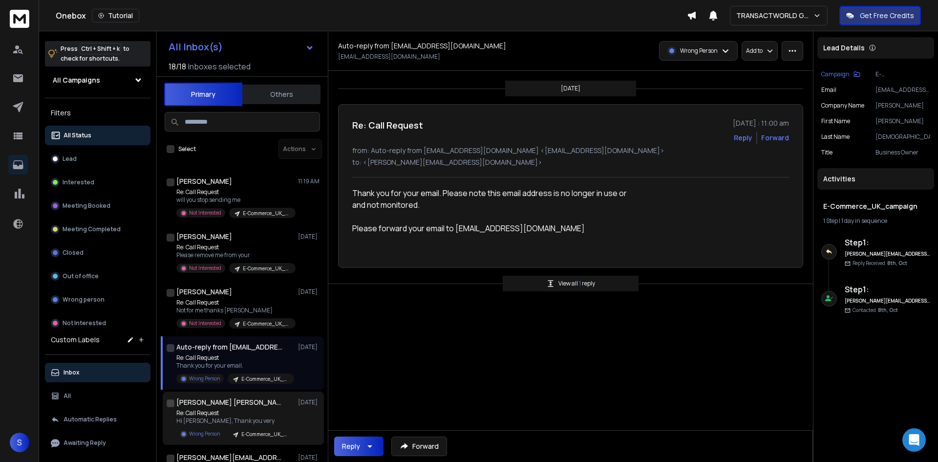
click at [222, 406] on h1 "[PERSON_NAME] [PERSON_NAME]" at bounding box center [230, 402] width 108 height 10
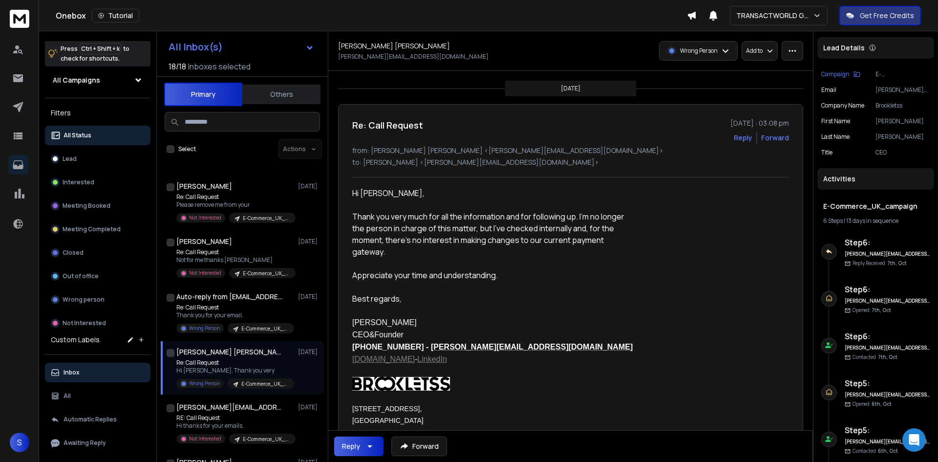
scroll to position [98, 0]
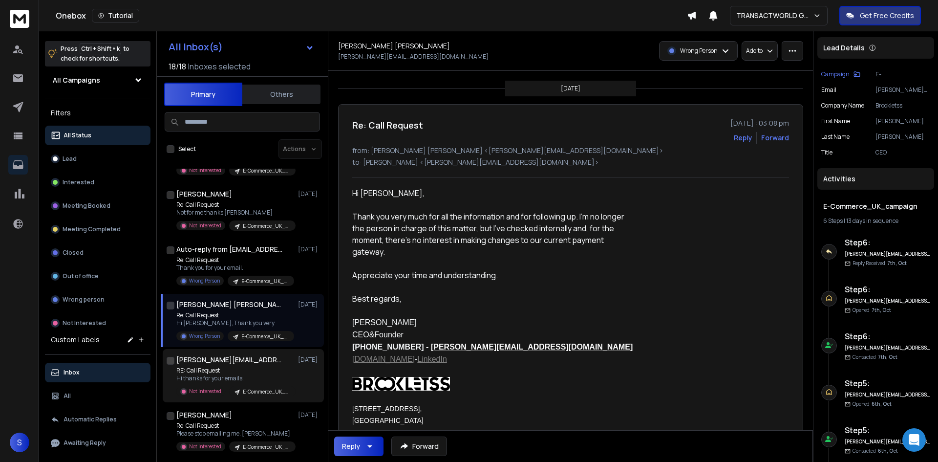
click at [208, 370] on p "RE: Call Request" at bounding box center [234, 371] width 117 height 8
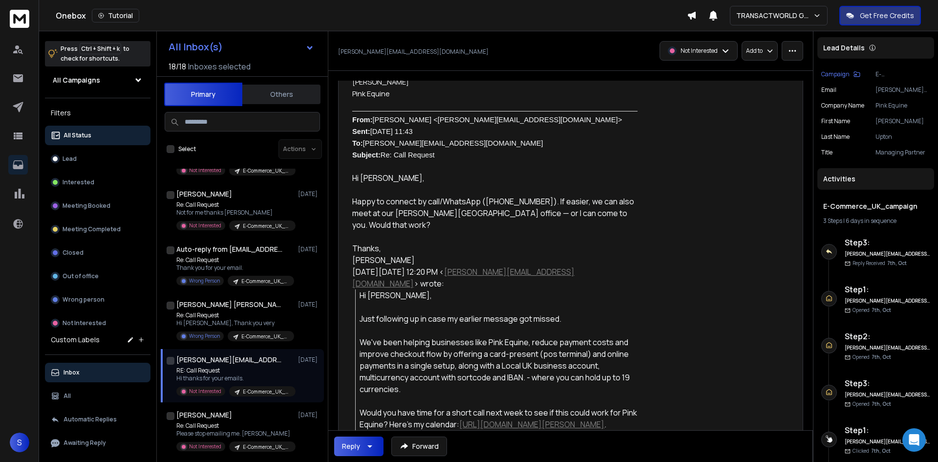
scroll to position [182, 0]
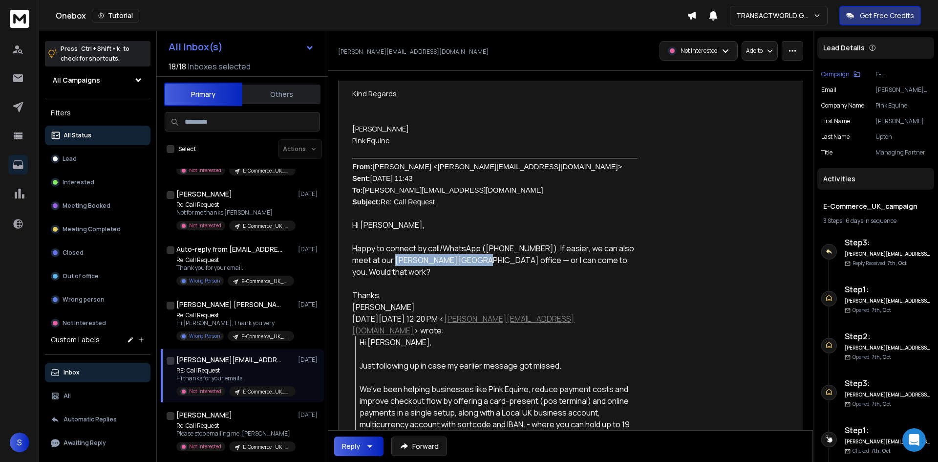
drag, startPoint x: 394, startPoint y: 259, endPoint x: 463, endPoint y: 264, distance: 68.6
click at [463, 264] on p "Happy to connect by call/WhatsApp ([PHONE_NUMBER]). If easier, we can also meet…" at bounding box center [494, 259] width 285 height 35
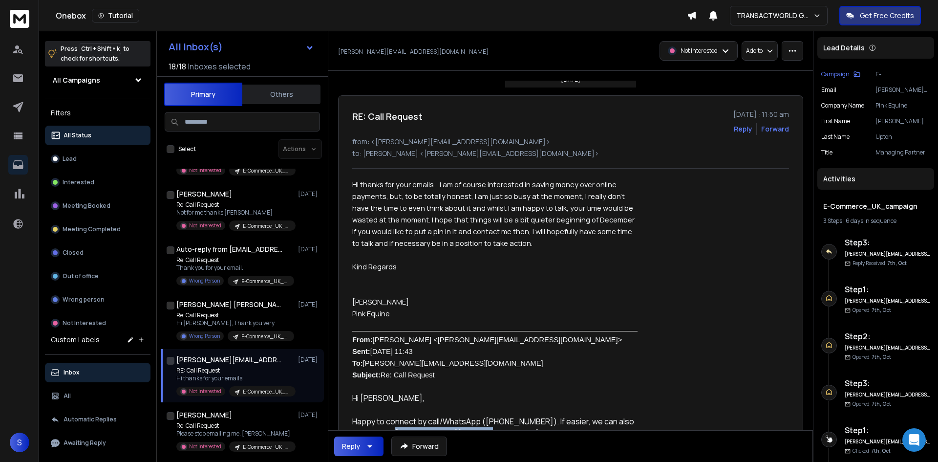
scroll to position [0, 0]
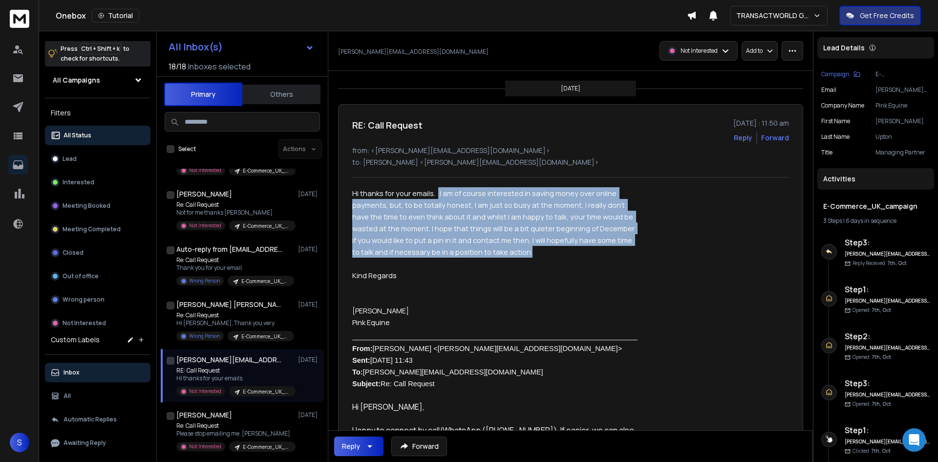
drag, startPoint x: 436, startPoint y: 193, endPoint x: 512, endPoint y: 249, distance: 94.2
click at [512, 249] on p "Hi thanks for your emails. I am of course interested in saving money over onlin…" at bounding box center [494, 222] width 285 height 70
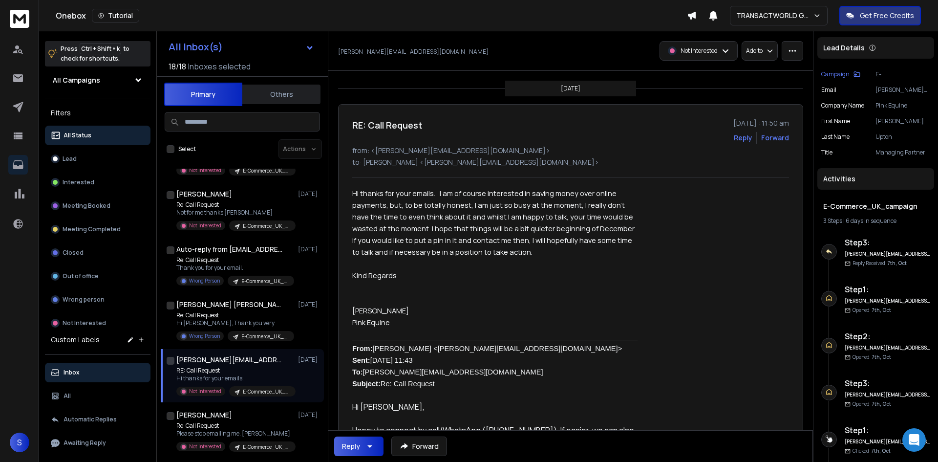
click at [514, 263] on p at bounding box center [494, 264] width 285 height 12
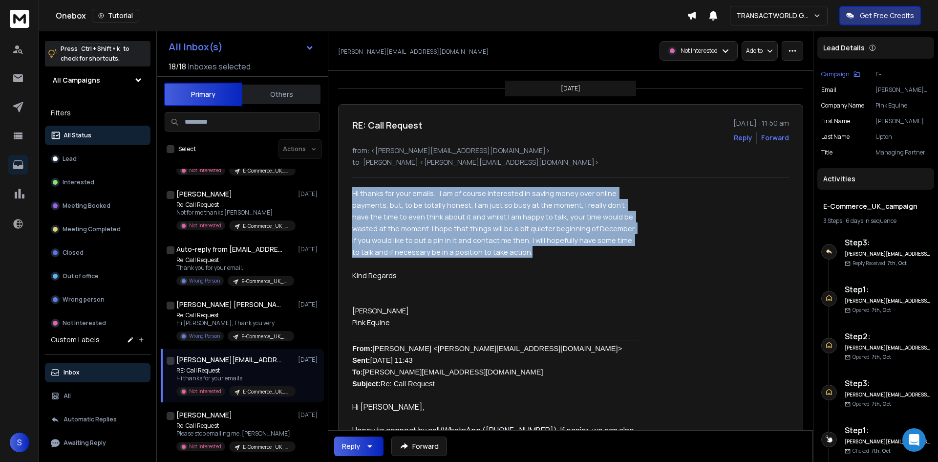
drag, startPoint x: 515, startPoint y: 253, endPoint x: 352, endPoint y: 193, distance: 173.5
click at [352, 193] on p "Hi thanks for your emails. I am of course interested in saving money over onlin…" at bounding box center [494, 222] width 285 height 70
click at [386, 207] on span "Hi thanks for your emails. I am of course interested in saving money over onlin…" at bounding box center [494, 222] width 284 height 68
drag, startPoint x: 436, startPoint y: 193, endPoint x: 509, endPoint y: 251, distance: 93.5
click at [509, 251] on p "Hi thanks for your emails. I am of course interested in saving money over onlin…" at bounding box center [494, 222] width 285 height 70
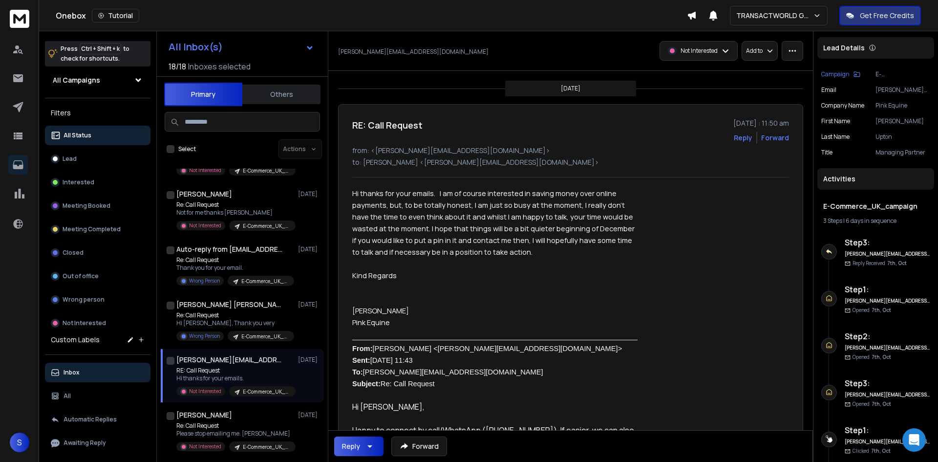
click at [473, 310] on p "[PERSON_NAME]" at bounding box center [494, 311] width 285 height 12
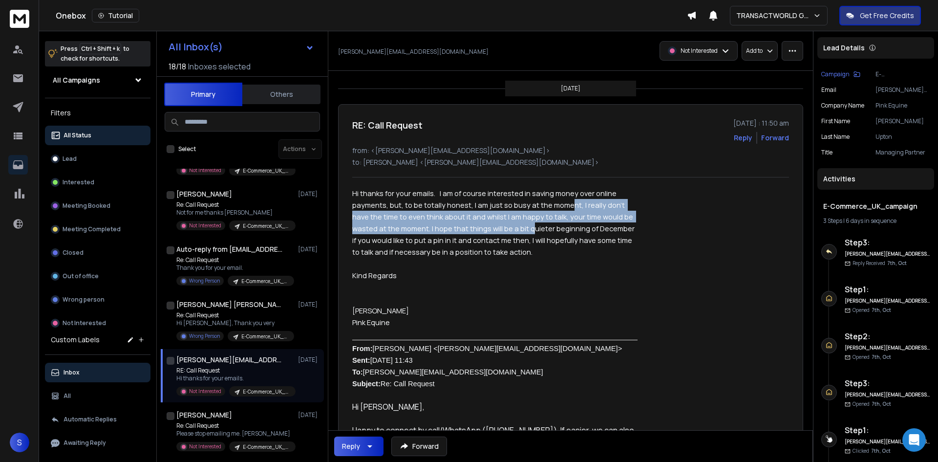
drag, startPoint x: 569, startPoint y: 207, endPoint x: 506, endPoint y: 231, distance: 67.3
click at [506, 231] on span "Hi thanks for your emails. I am of course interested in saving money over onlin…" at bounding box center [494, 222] width 284 height 68
click at [436, 224] on span "Hi thanks for your emails. I am of course interested in saving money over onlin…" at bounding box center [494, 222] width 284 height 68
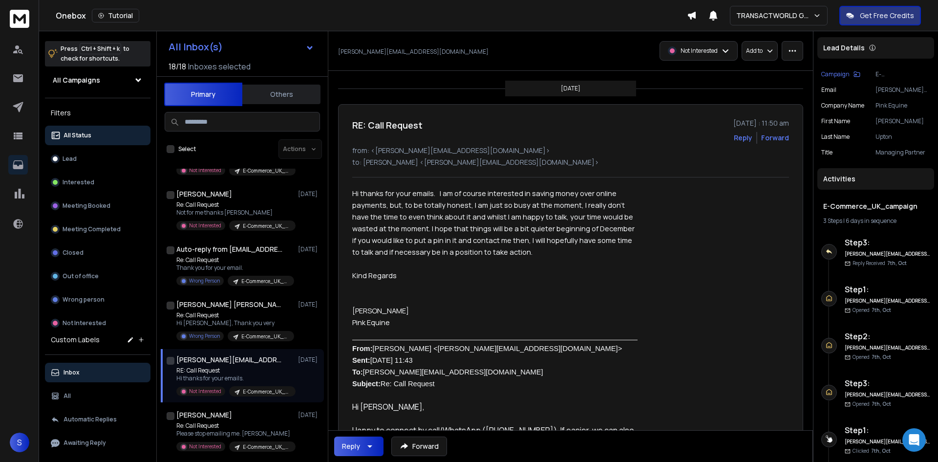
click at [425, 240] on span "Hi thanks for your emails. I am of course interested in saving money over onlin…" at bounding box center [494, 222] width 284 height 68
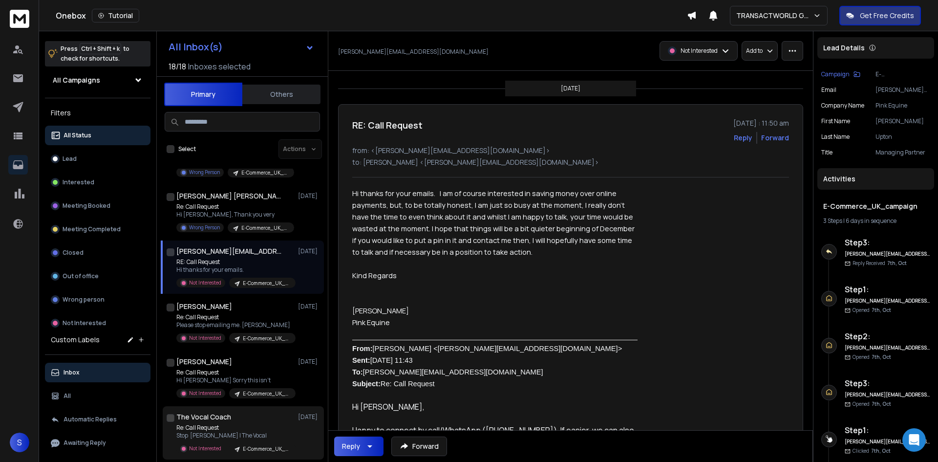
scroll to position [244, 0]
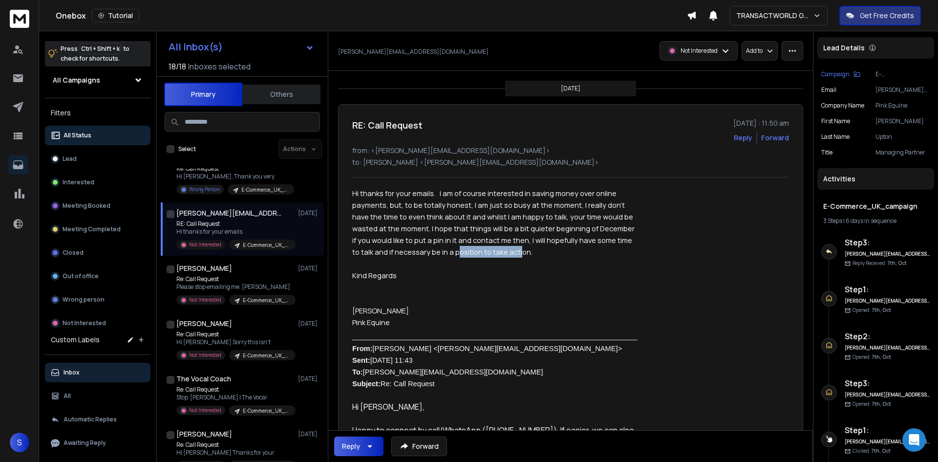
drag, startPoint x: 435, startPoint y: 253, endPoint x: 498, endPoint y: 252, distance: 62.6
click at [498, 252] on span "Hi thanks for your emails. I am of course interested in saving money over onlin…" at bounding box center [494, 222] width 284 height 68
click at [518, 250] on p "Hi thanks for your emails. I am of course interested in saving money over onlin…" at bounding box center [494, 222] width 285 height 70
click at [768, 140] on div "Forward" at bounding box center [775, 138] width 28 height 10
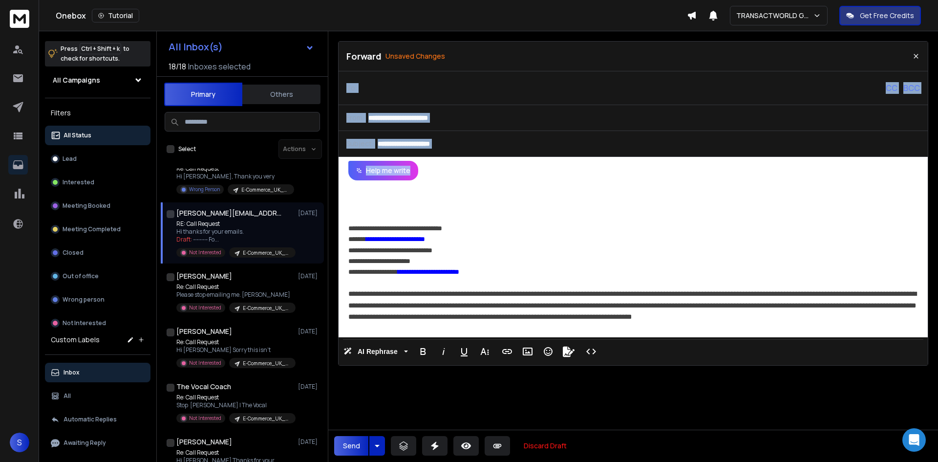
drag, startPoint x: 915, startPoint y: 57, endPoint x: 844, endPoint y: 358, distance: 309.3
click at [862, 263] on div "**********" at bounding box center [633, 203] width 590 height 325
click at [541, 446] on button "Discard Draft" at bounding box center [545, 446] width 59 height 20
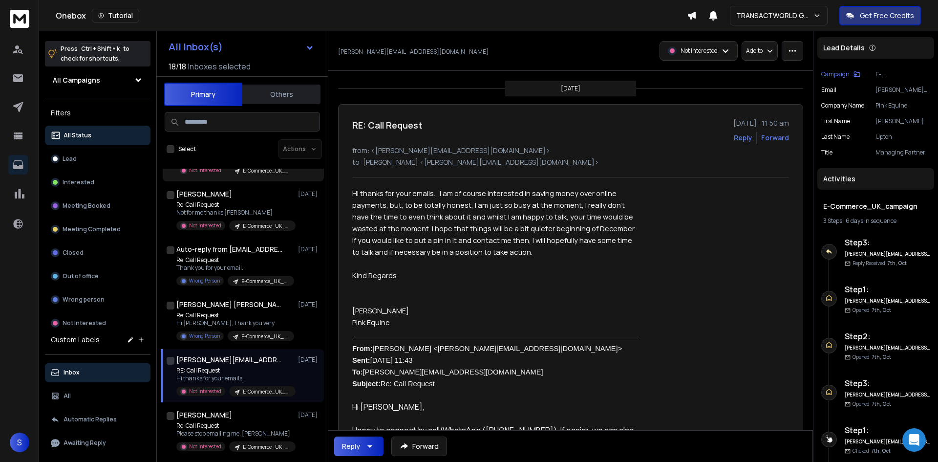
scroll to position [0, 0]
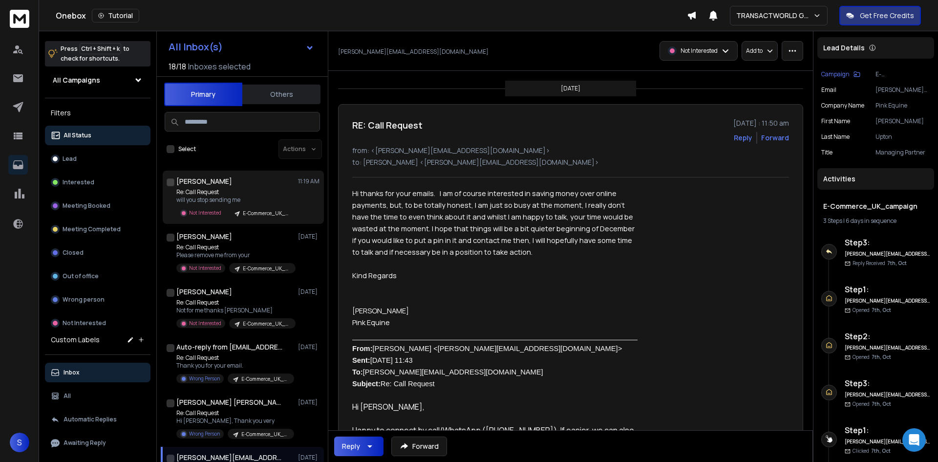
click at [257, 190] on p "Re: Call Request" at bounding box center [234, 192] width 117 height 8
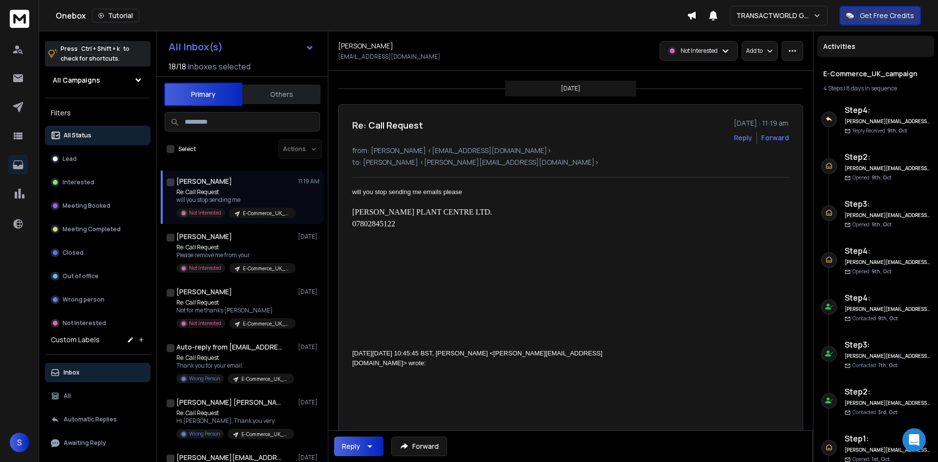
scroll to position [147, 0]
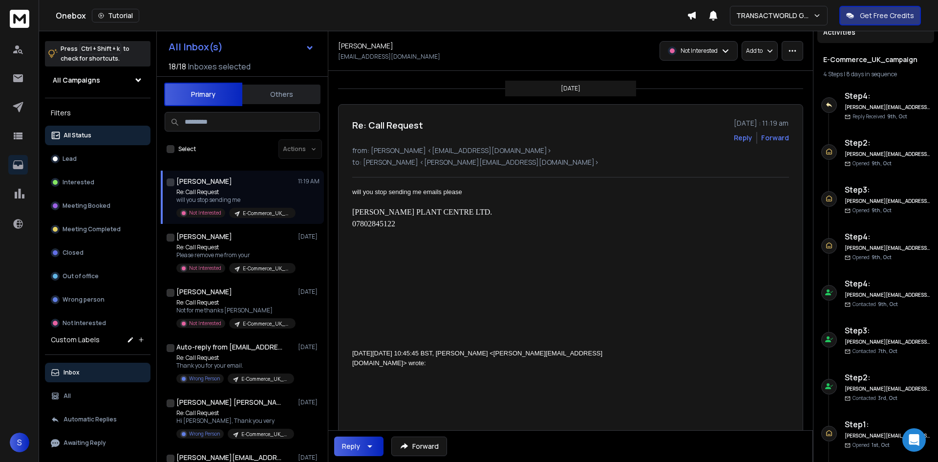
click at [795, 44] on button "button" at bounding box center [793, 51] width 22 height 20
click at [704, 56] on div "Not Interested" at bounding box center [698, 51] width 77 height 19
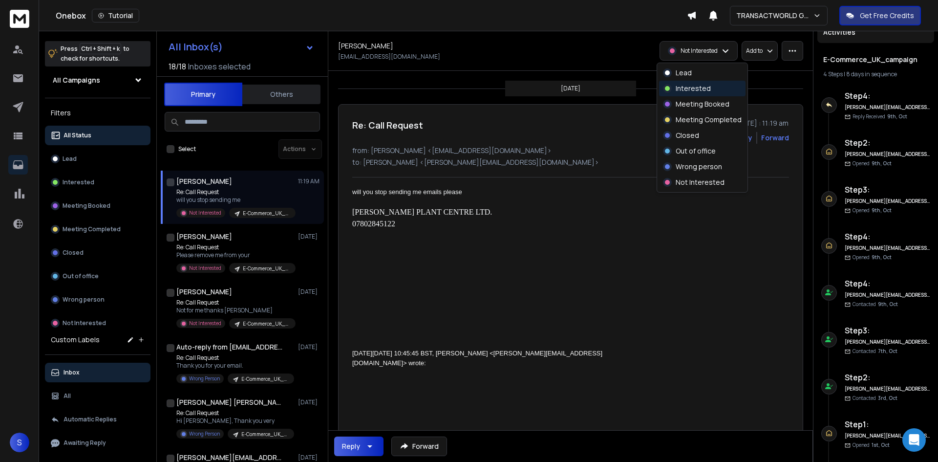
click at [696, 91] on p "Interested" at bounding box center [693, 89] width 35 height 10
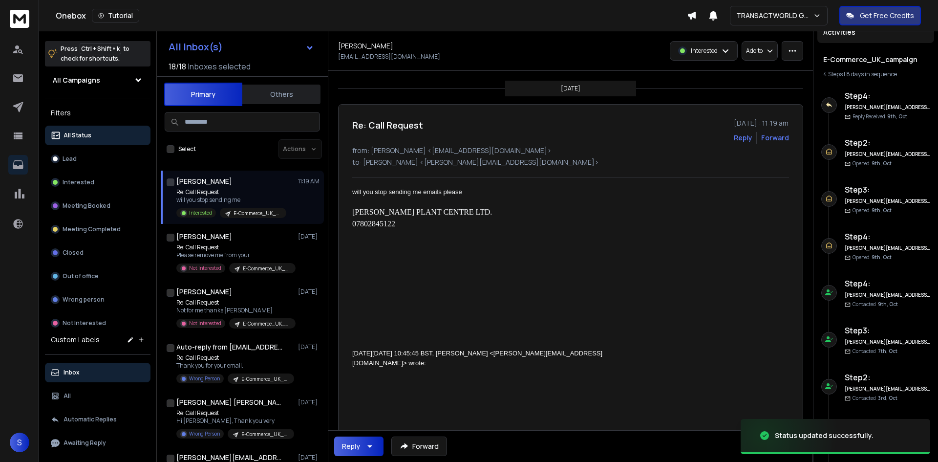
click at [707, 39] on div "[PERSON_NAME] [PERSON_NAME] [EMAIL_ADDRESS][DOMAIN_NAME] Interested Add to Inte…" at bounding box center [570, 51] width 485 height 40
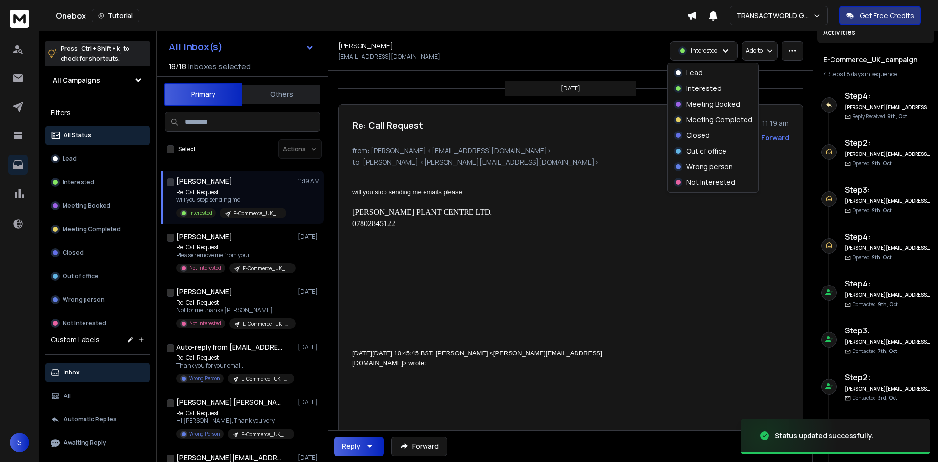
click at [702, 47] on p "Interested" at bounding box center [704, 51] width 27 height 8
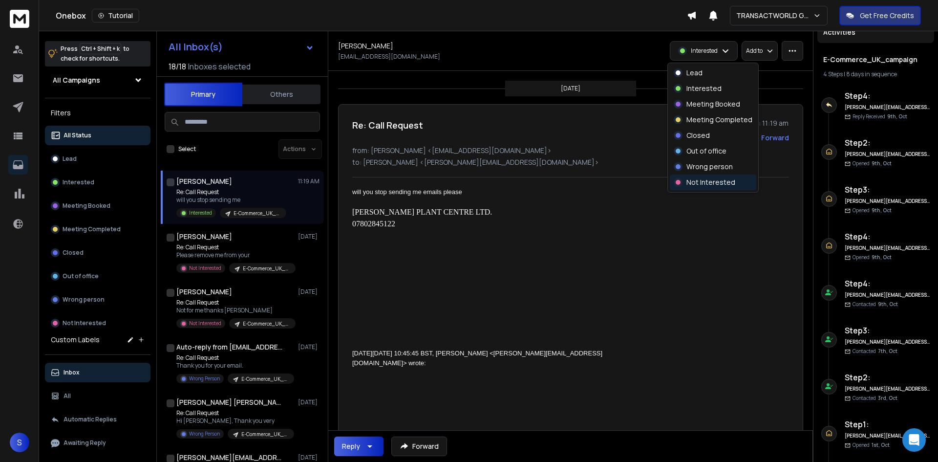
click at [701, 180] on p "Not Interested" at bounding box center [711, 182] width 49 height 10
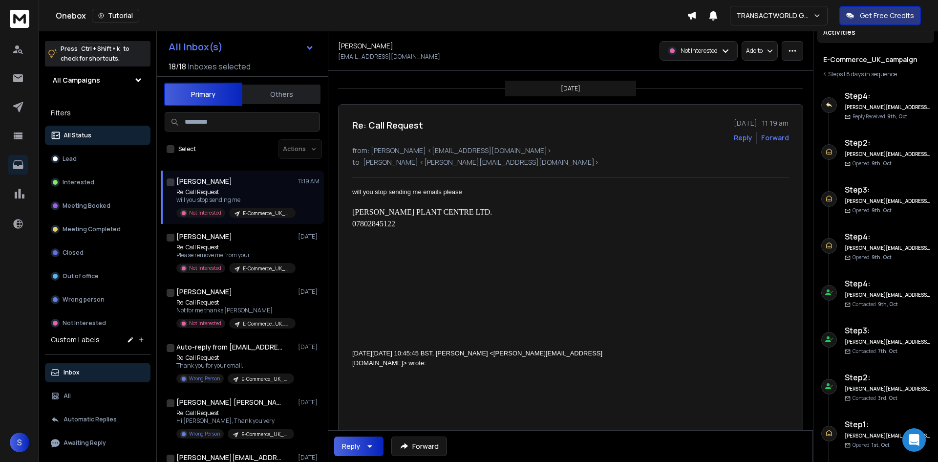
click at [757, 53] on p "Add to" at bounding box center [754, 51] width 17 height 8
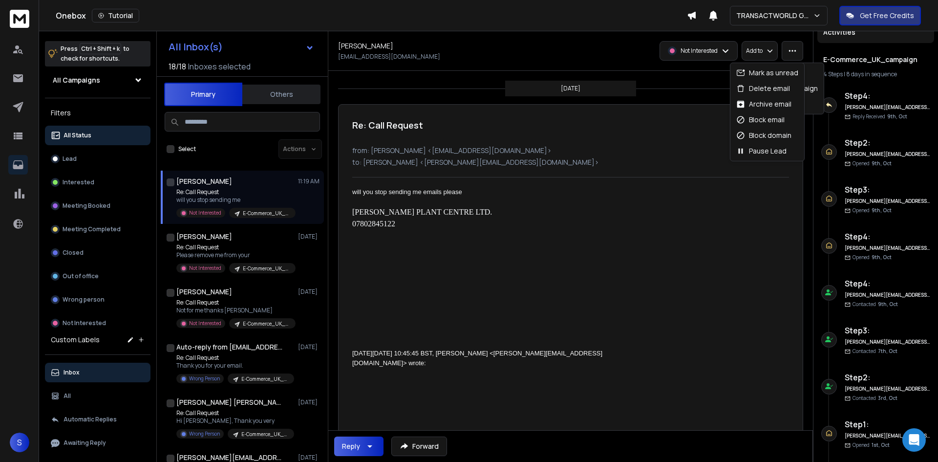
click at [792, 51] on icon "button" at bounding box center [792, 50] width 9 height 9
click at [220, 453] on h1 "[PERSON_NAME][EMAIL_ADDRESS][DOMAIN_NAME]" at bounding box center [230, 458] width 108 height 10
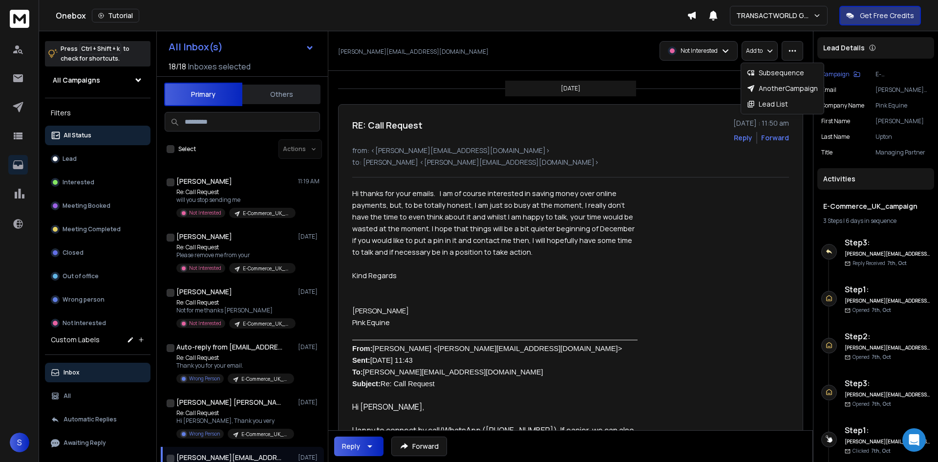
click at [715, 50] on p "Not Interested" at bounding box center [699, 51] width 37 height 8
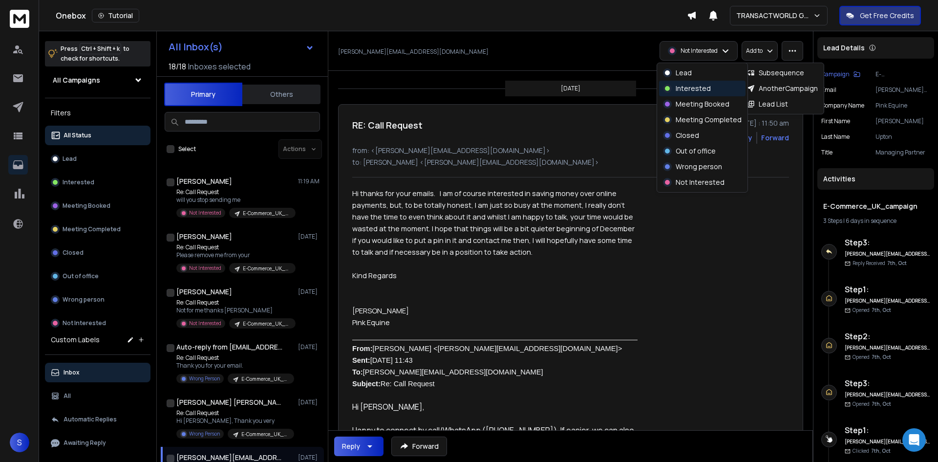
click at [693, 90] on p "Interested" at bounding box center [693, 89] width 35 height 10
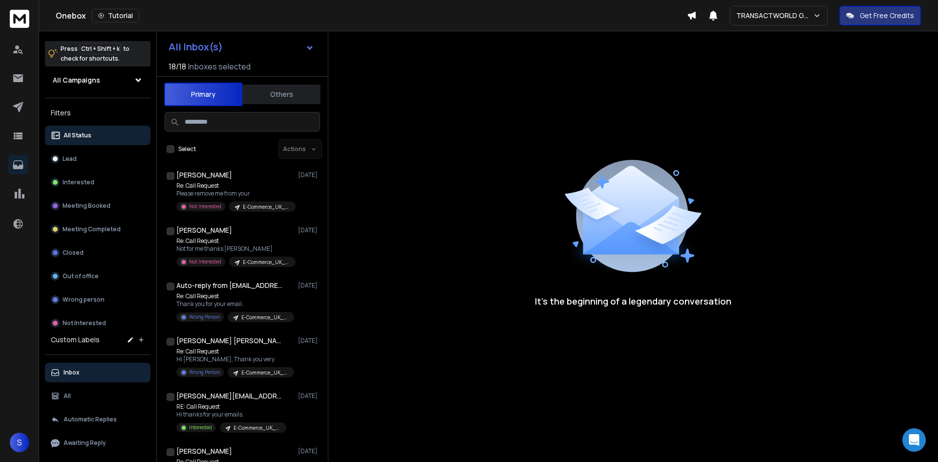
scroll to position [0, 0]
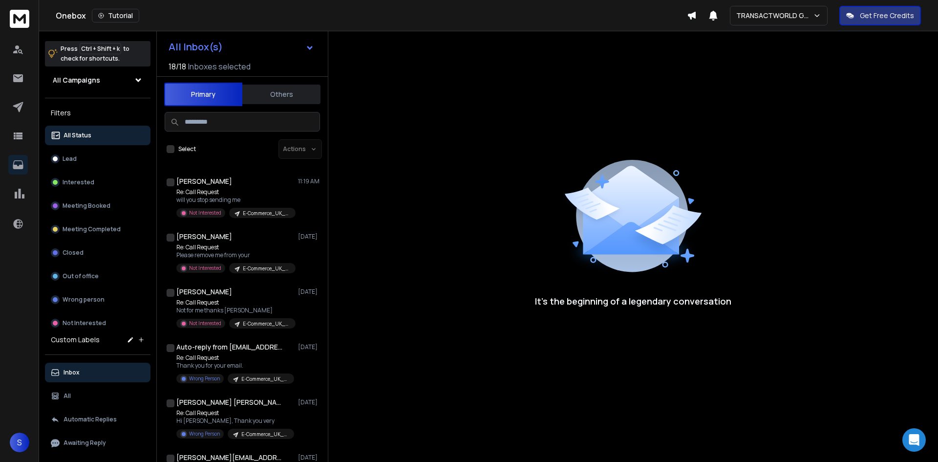
click at [428, 323] on div "It’s the beginning of a legendary conversation" at bounding box center [633, 227] width 610 height 392
